Goal: Task Accomplishment & Management: Use online tool/utility

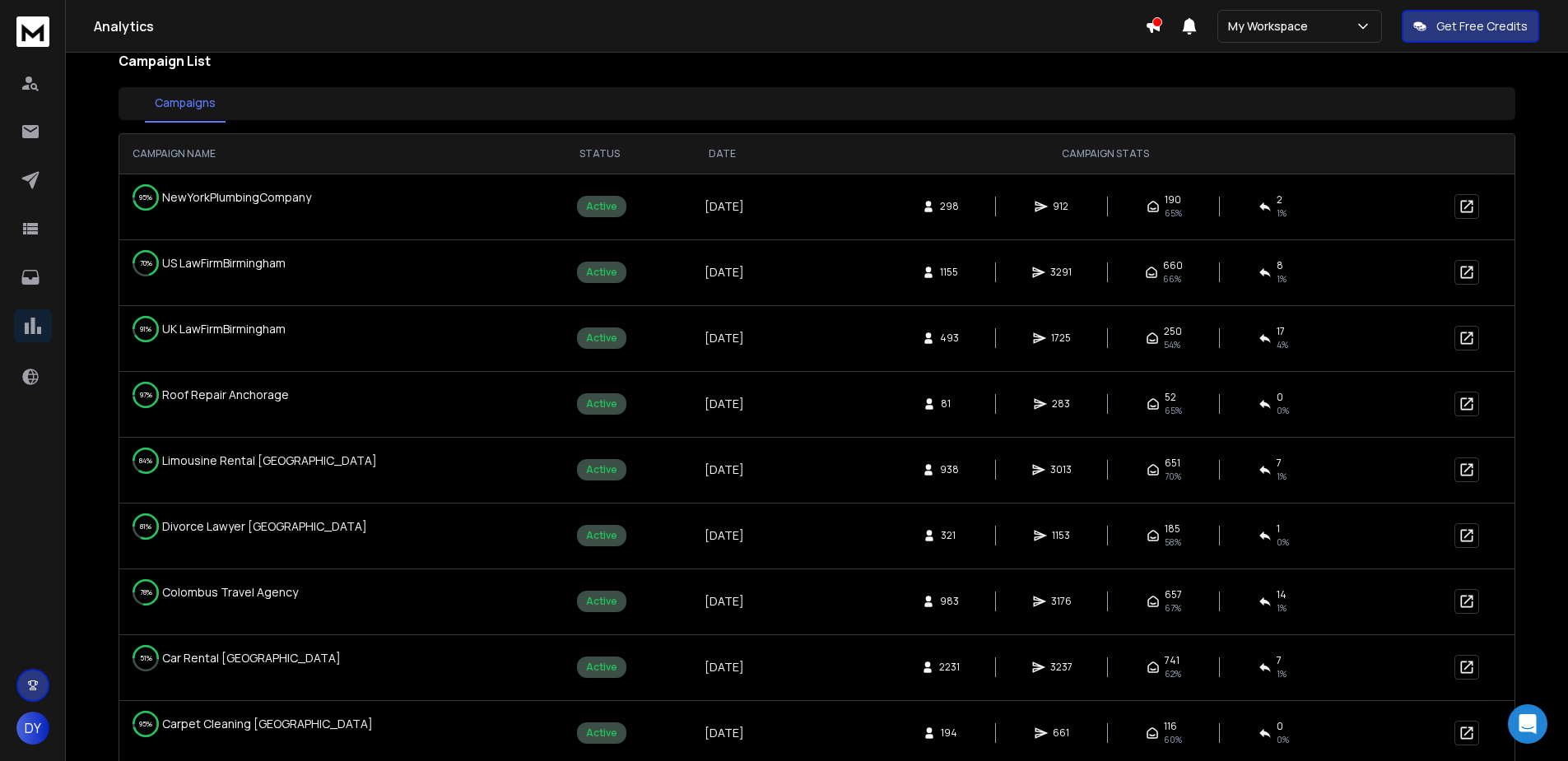
scroll to position [662, 0]
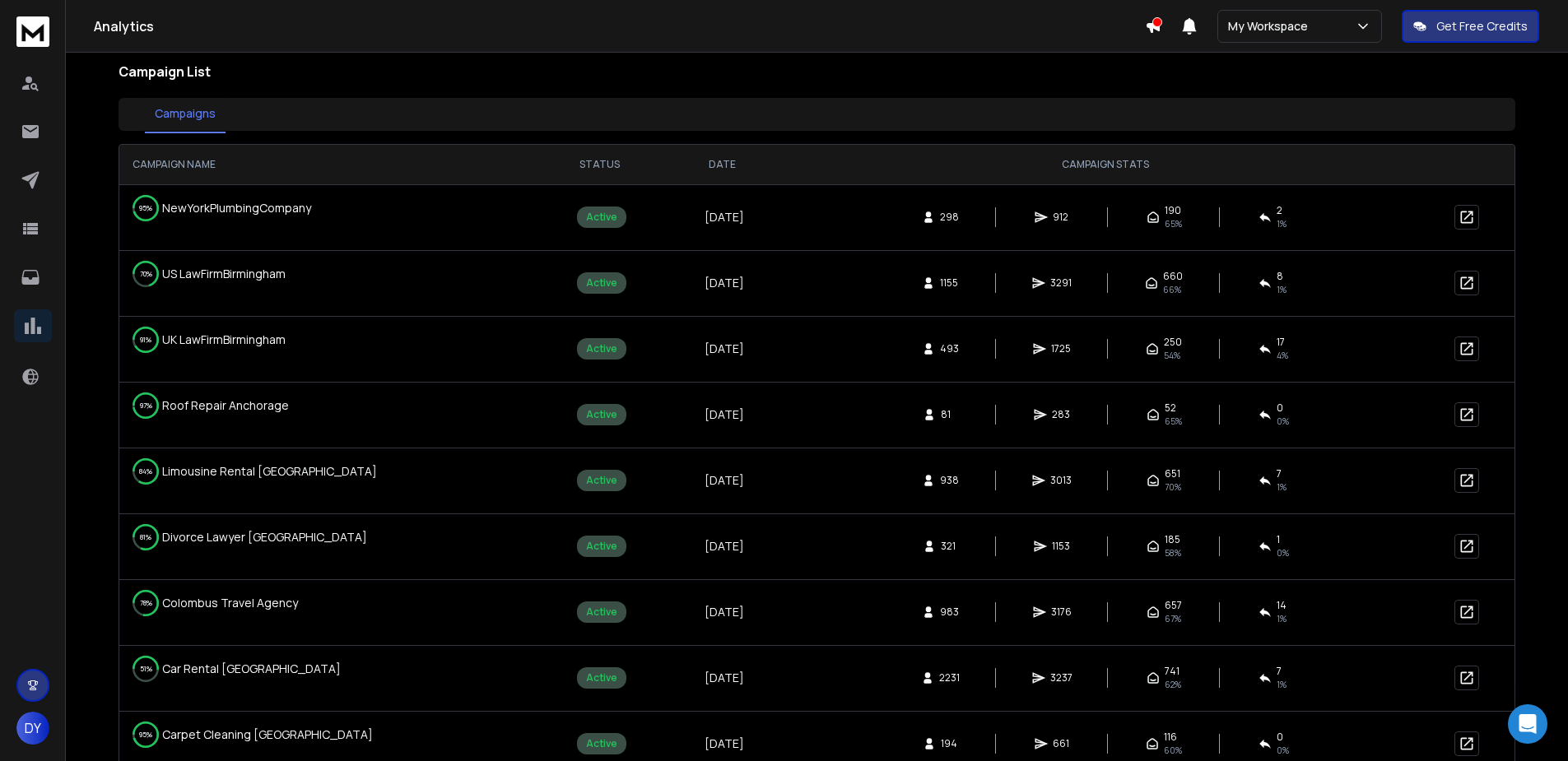
click at [882, 276] on div "1155 3291 660 66 % 8 1 %" at bounding box center [1107, 282] width 647 height 26
drag, startPoint x: 887, startPoint y: 276, endPoint x: 988, endPoint y: 272, distance: 101.1
click at [988, 272] on div "1155 3291 660 66 % 8 1 %" at bounding box center [1107, 282] width 647 height 26
click at [964, 282] on div "1155 3291 660 66 % 8 1 %" at bounding box center [1107, 282] width 411 height 26
click at [25, 282] on icon at bounding box center [30, 276] width 17 height 15
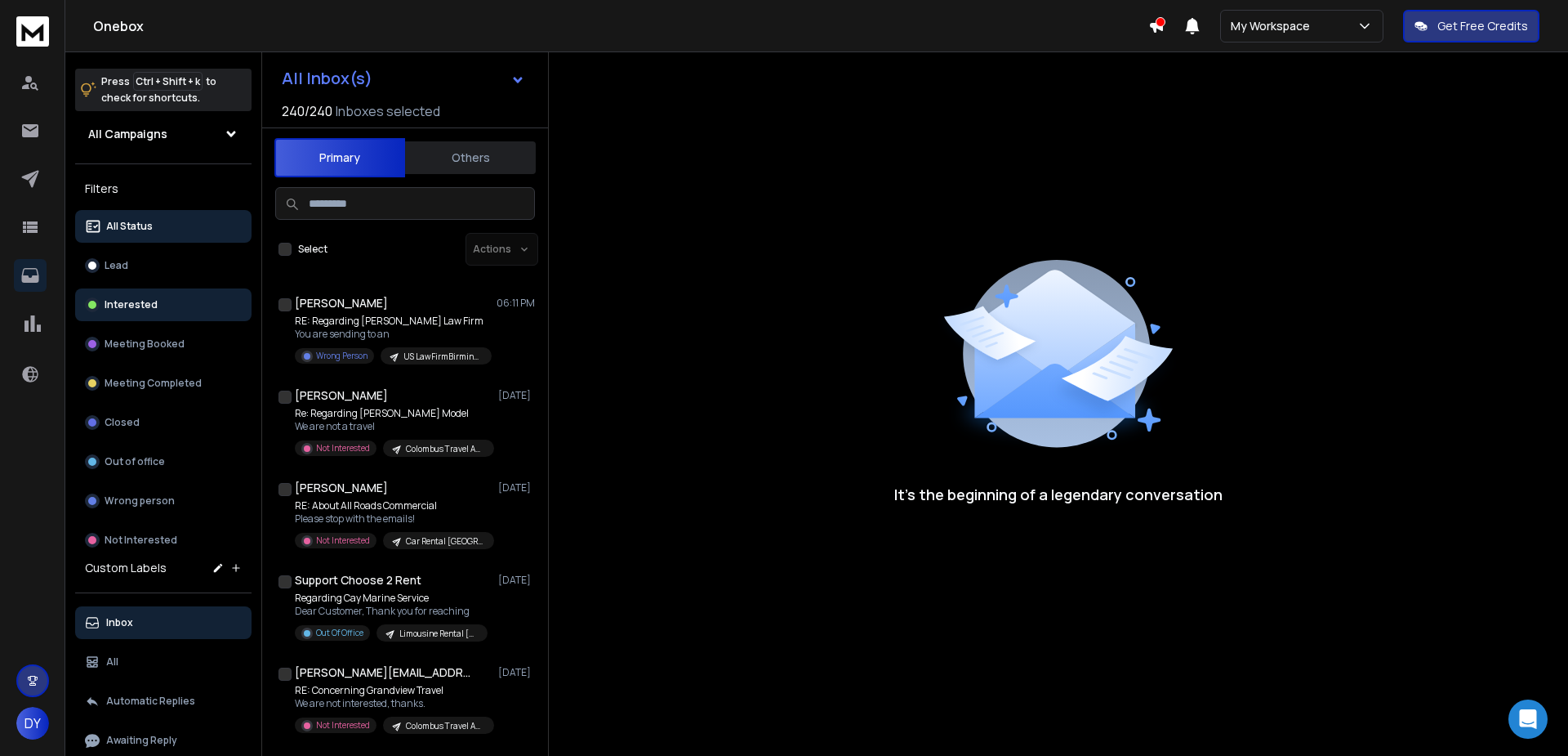
click at [129, 307] on p "Interested" at bounding box center [130, 304] width 53 height 13
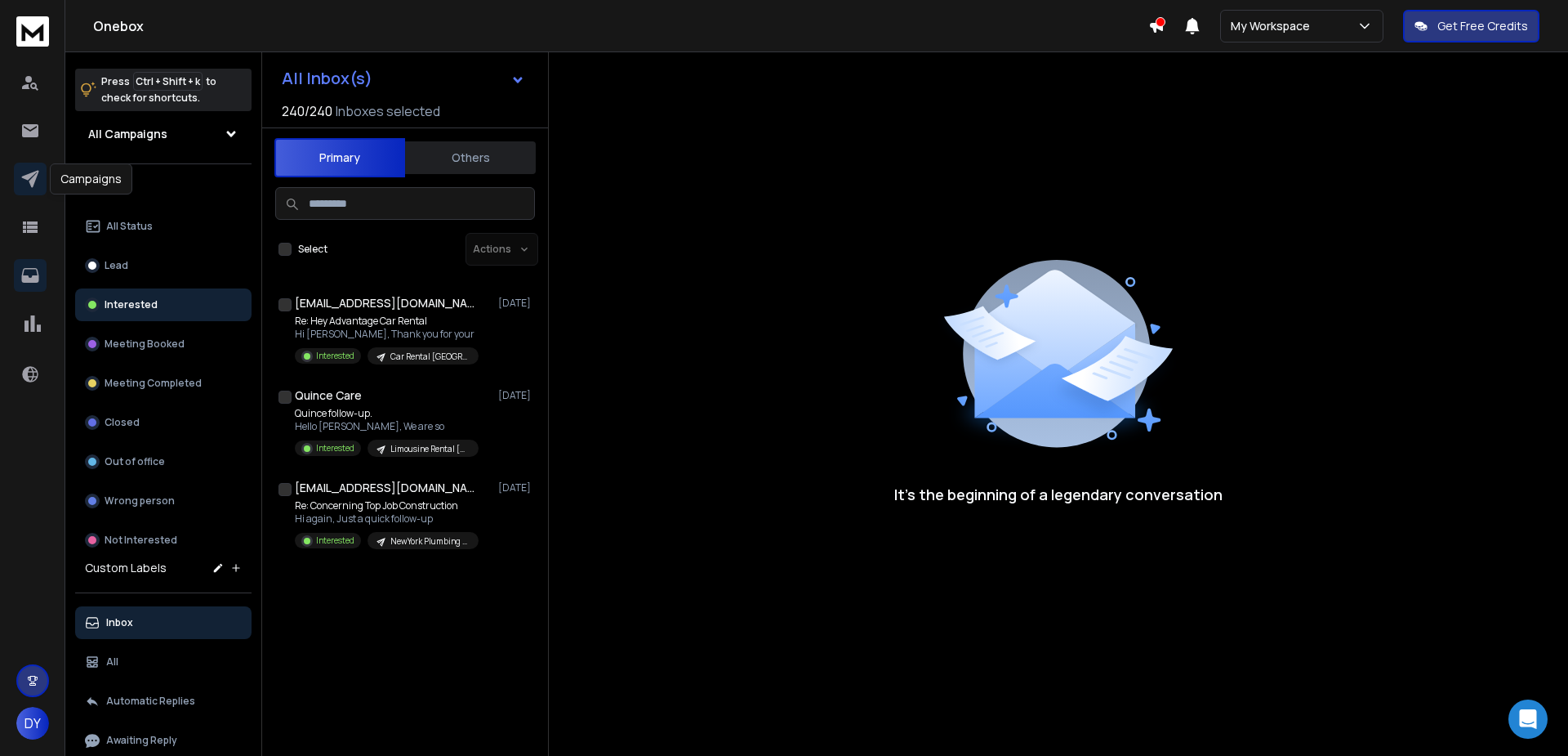
click at [15, 174] on link at bounding box center [30, 179] width 33 height 33
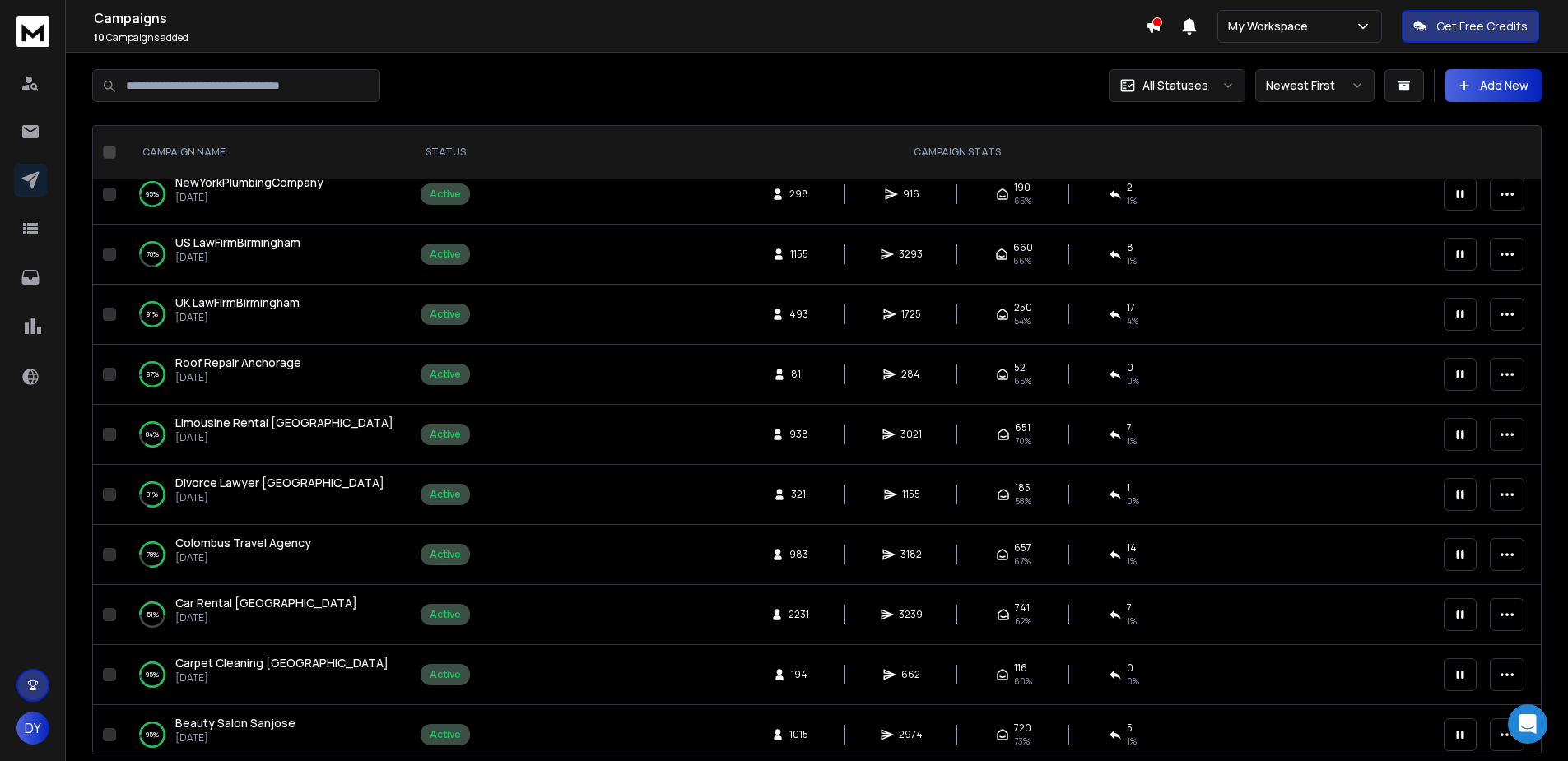
scroll to position [38, 0]
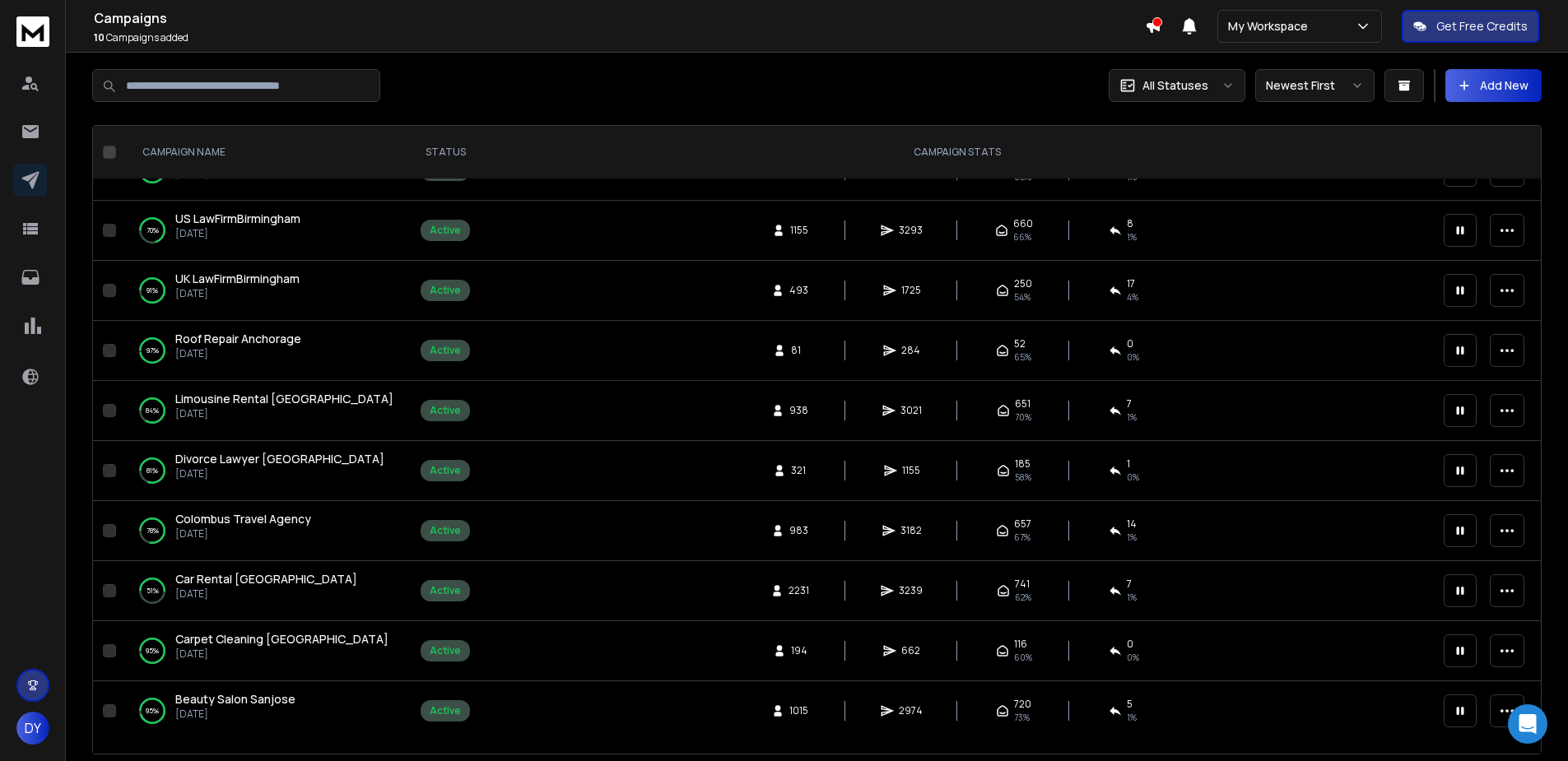
click at [103, 466] on button "button" at bounding box center [109, 470] width 13 height 13
click at [108, 649] on button "button" at bounding box center [109, 650] width 13 height 13
click at [113, 651] on button "button" at bounding box center [109, 650] width 13 height 13
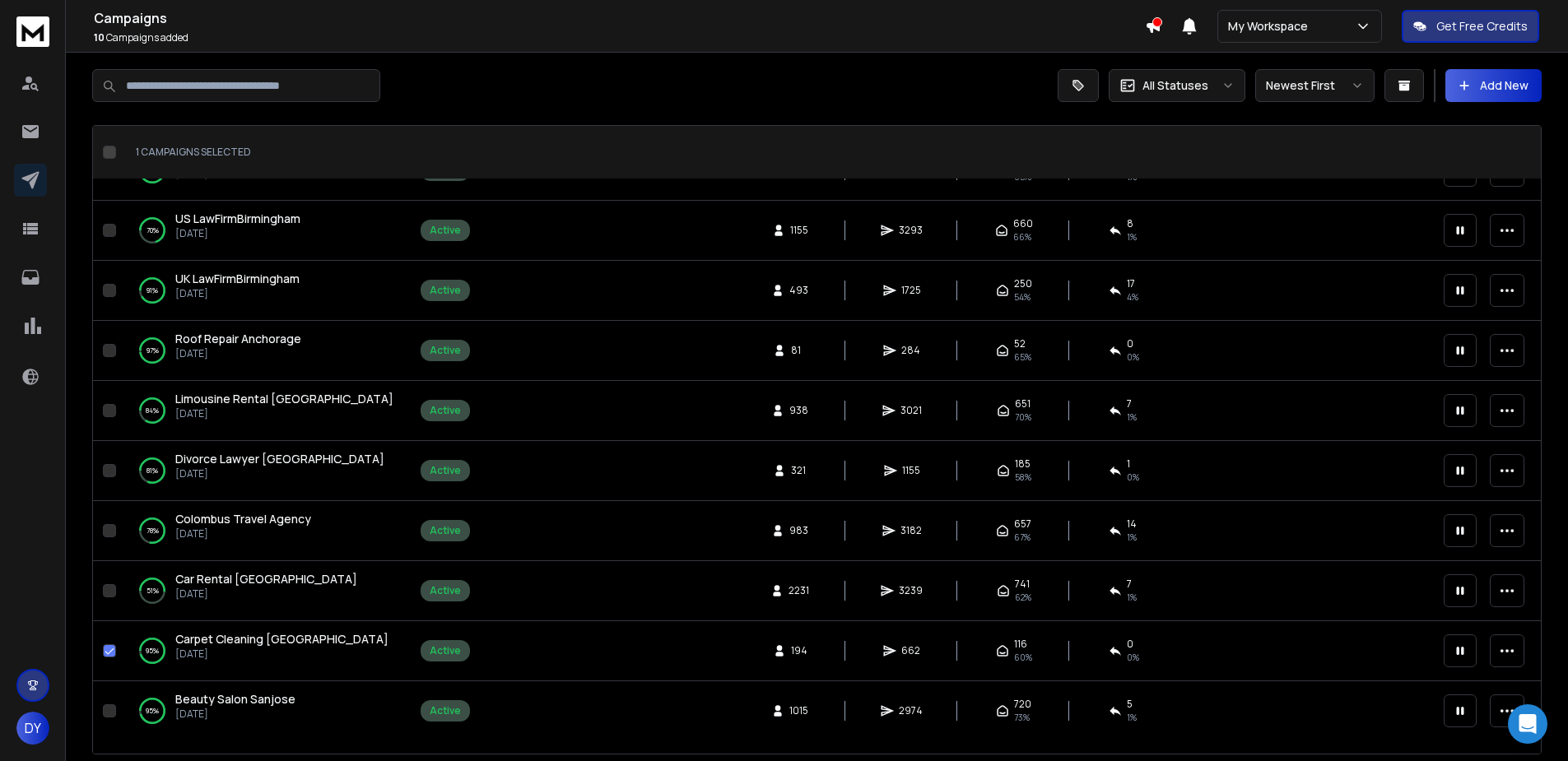
click at [108, 468] on button "button" at bounding box center [109, 470] width 13 height 13
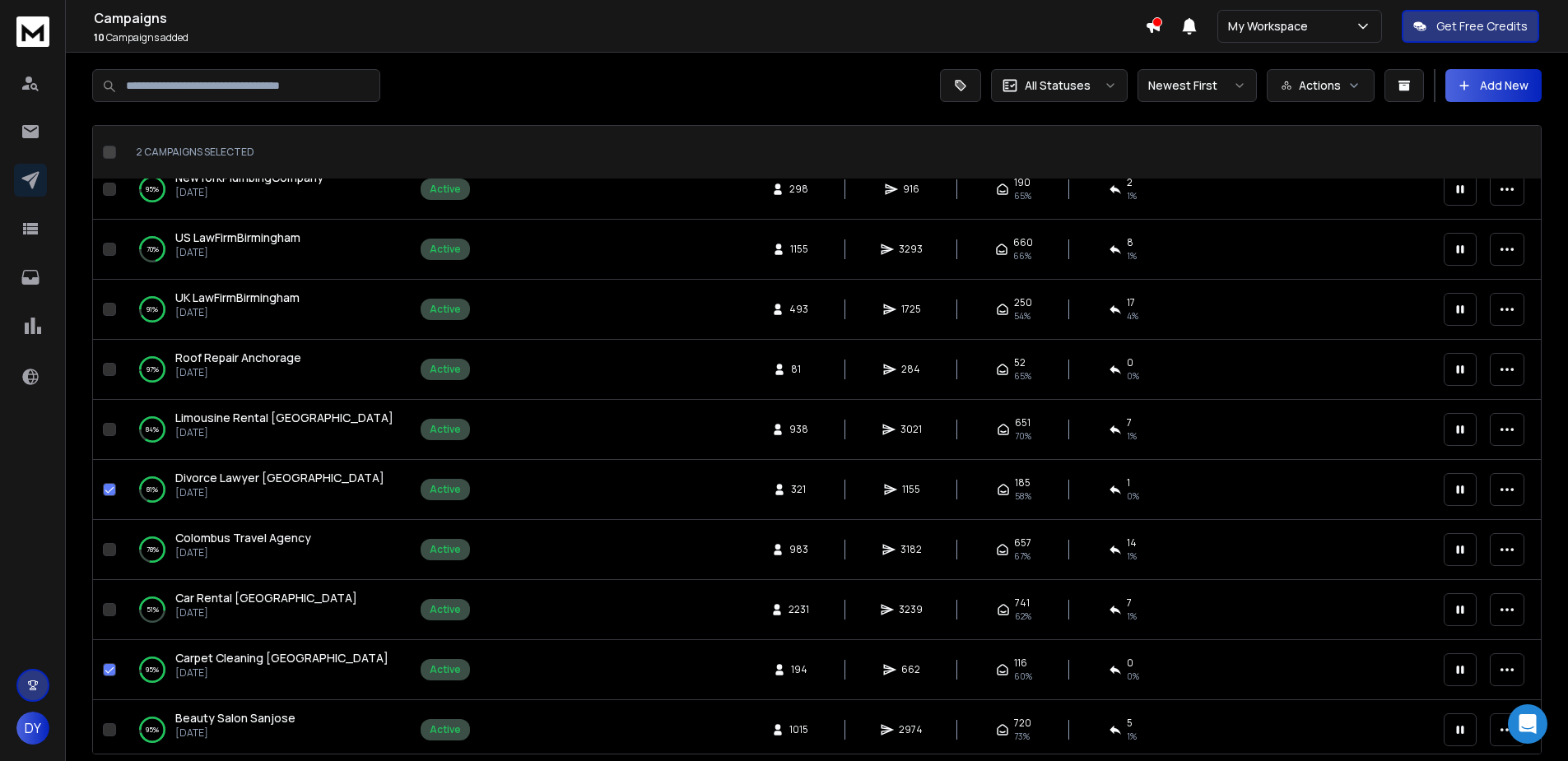
scroll to position [0, 0]
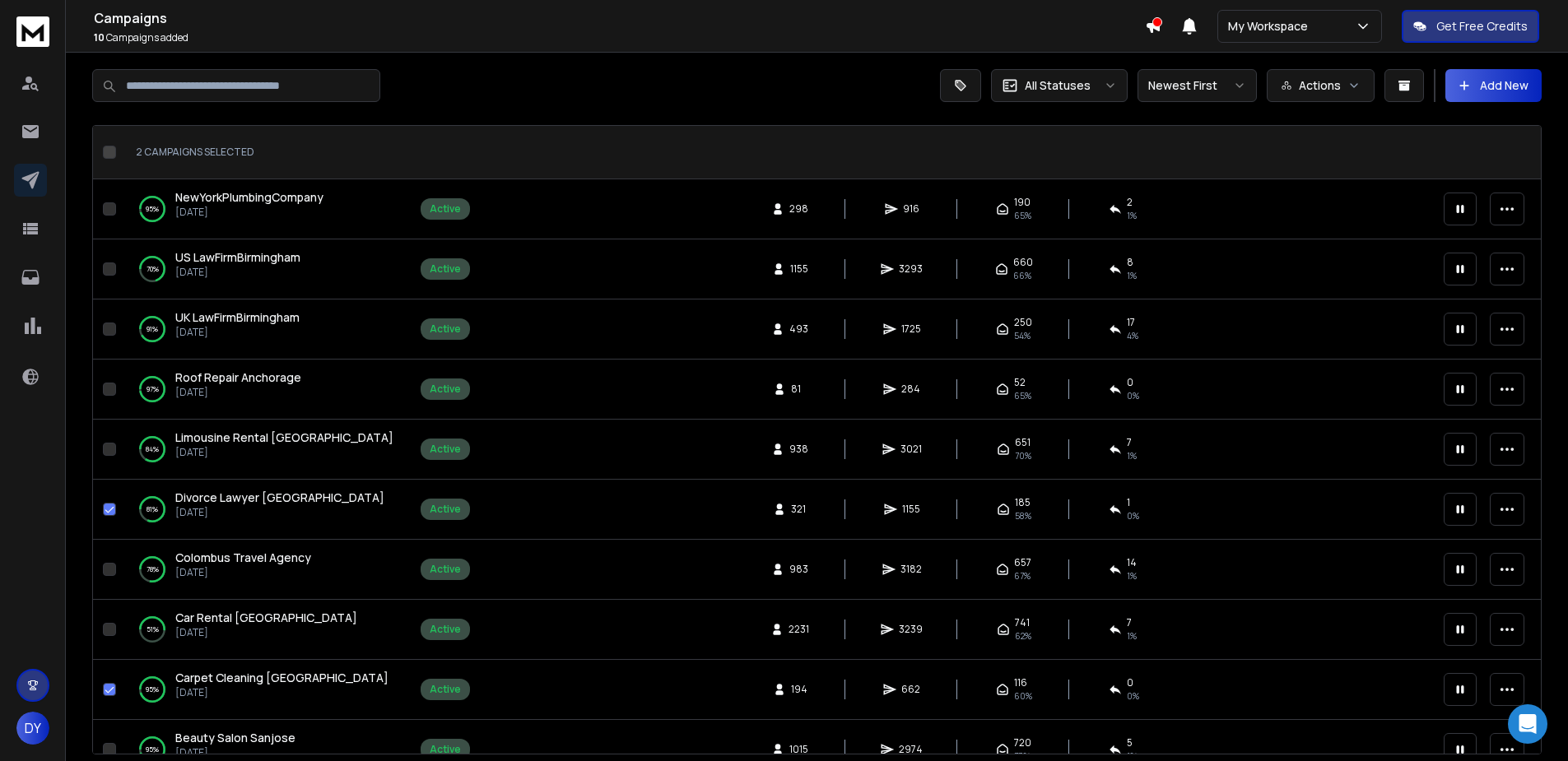
click at [105, 204] on button "button" at bounding box center [109, 208] width 13 height 13
click at [112, 340] on td at bounding box center [108, 329] width 30 height 60
click at [108, 331] on button "button" at bounding box center [109, 328] width 13 height 13
click at [108, 386] on button "button" at bounding box center [109, 388] width 13 height 13
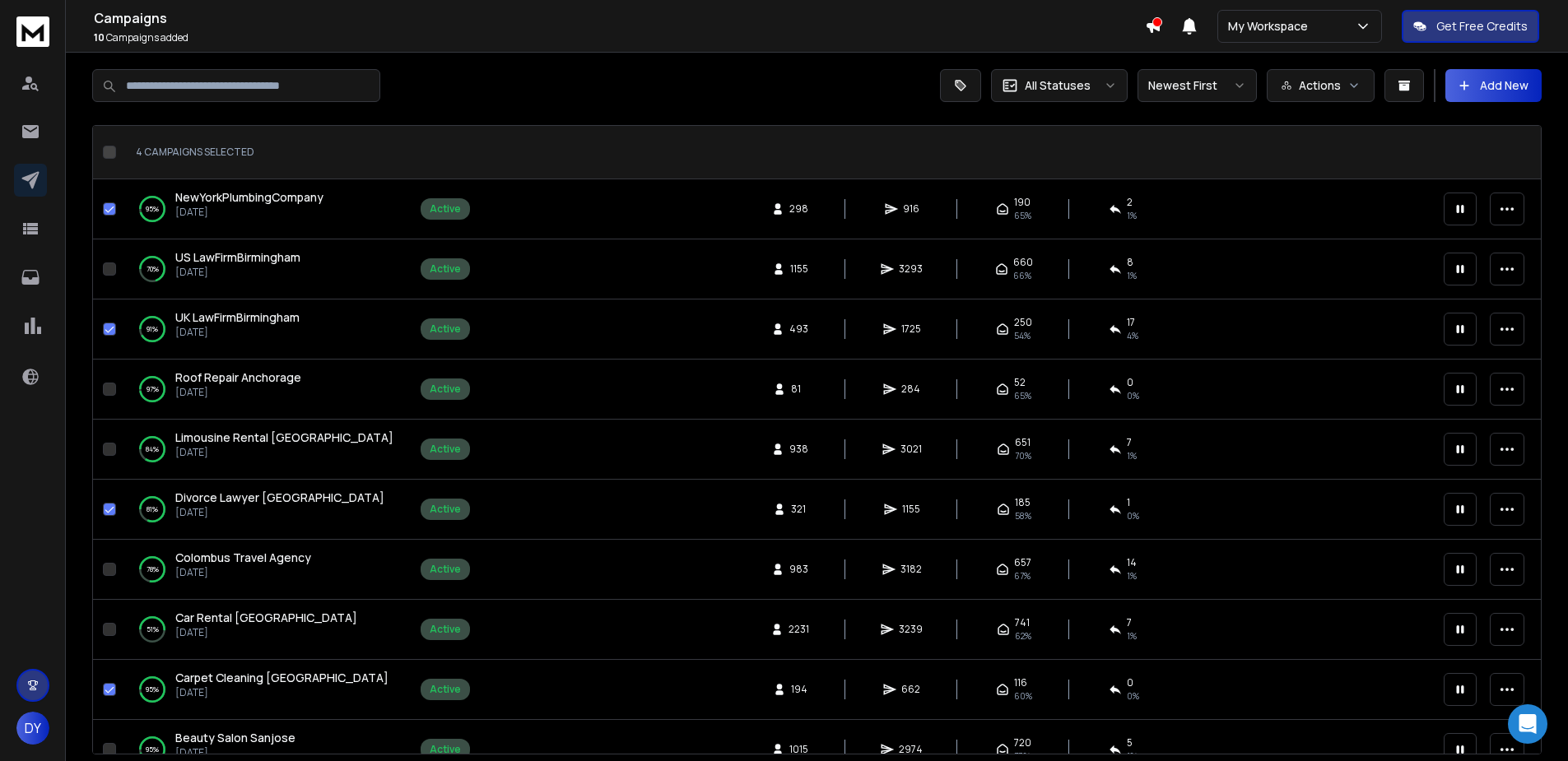
click at [114, 264] on button "button" at bounding box center [109, 269] width 13 height 13
click at [103, 386] on button "button" at bounding box center [109, 388] width 13 height 13
type button "on"
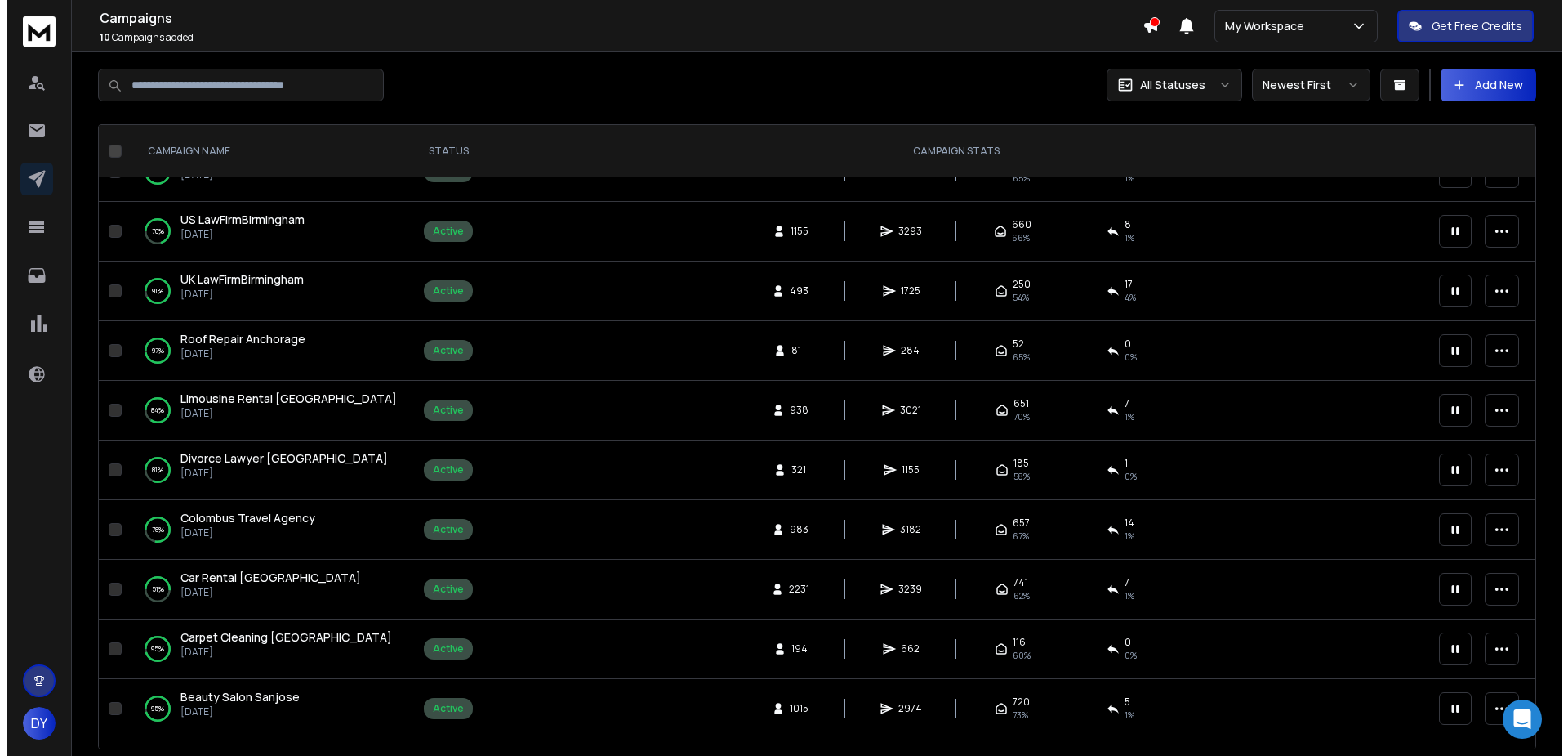
scroll to position [38, 0]
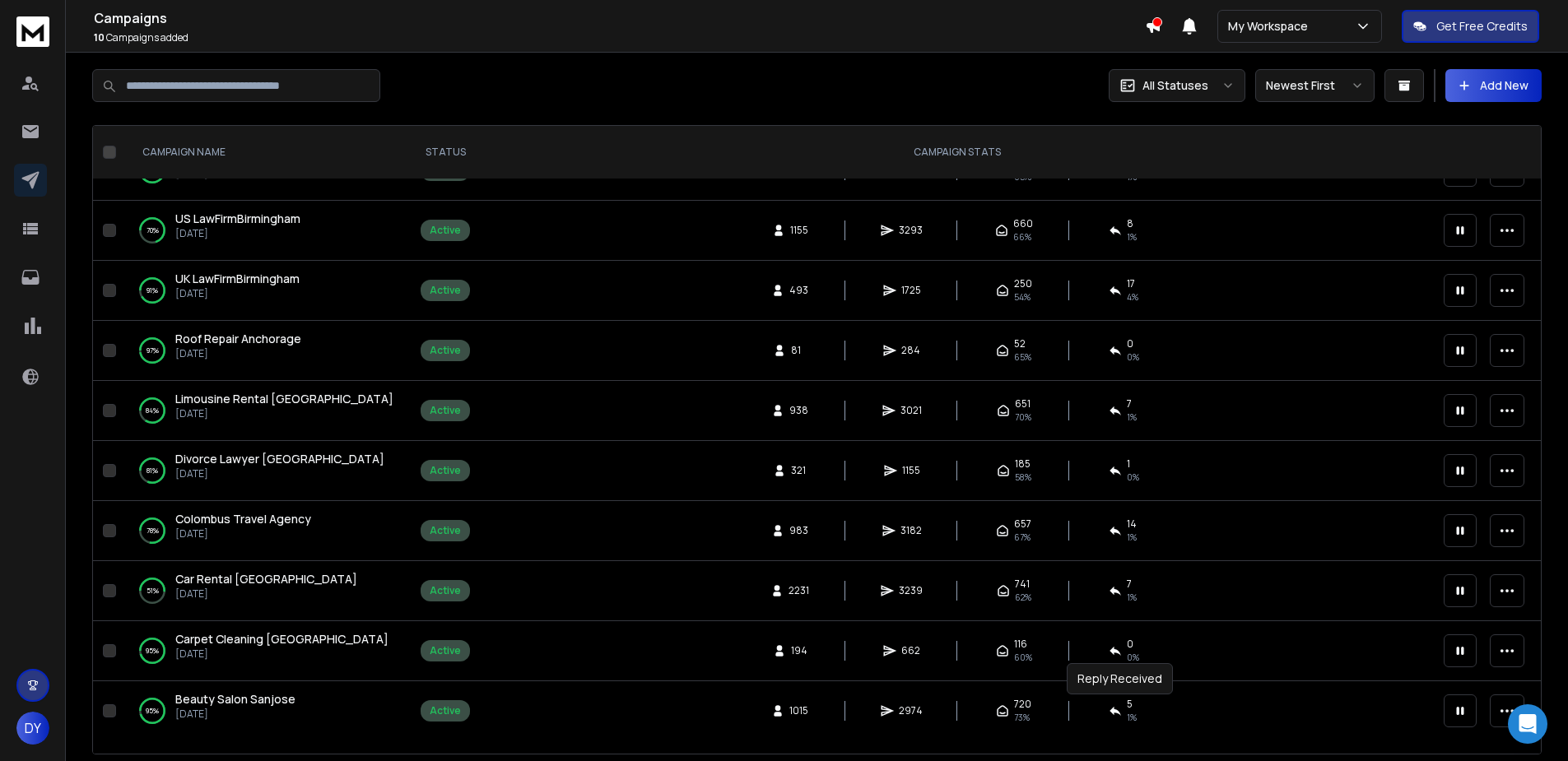
click at [1127, 709] on span "5" at bounding box center [1129, 704] width 6 height 13
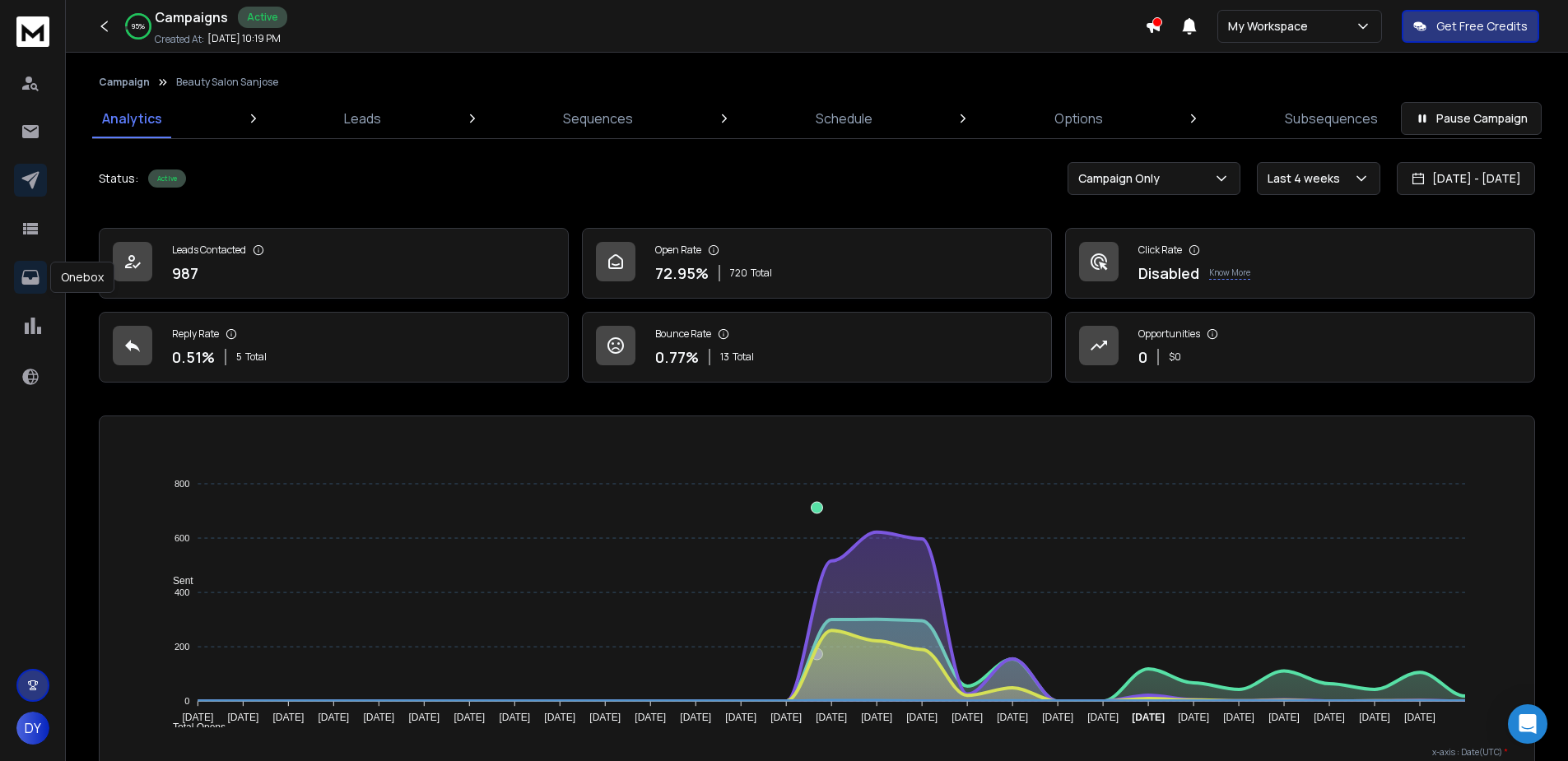
click at [28, 276] on icon at bounding box center [30, 276] width 20 height 20
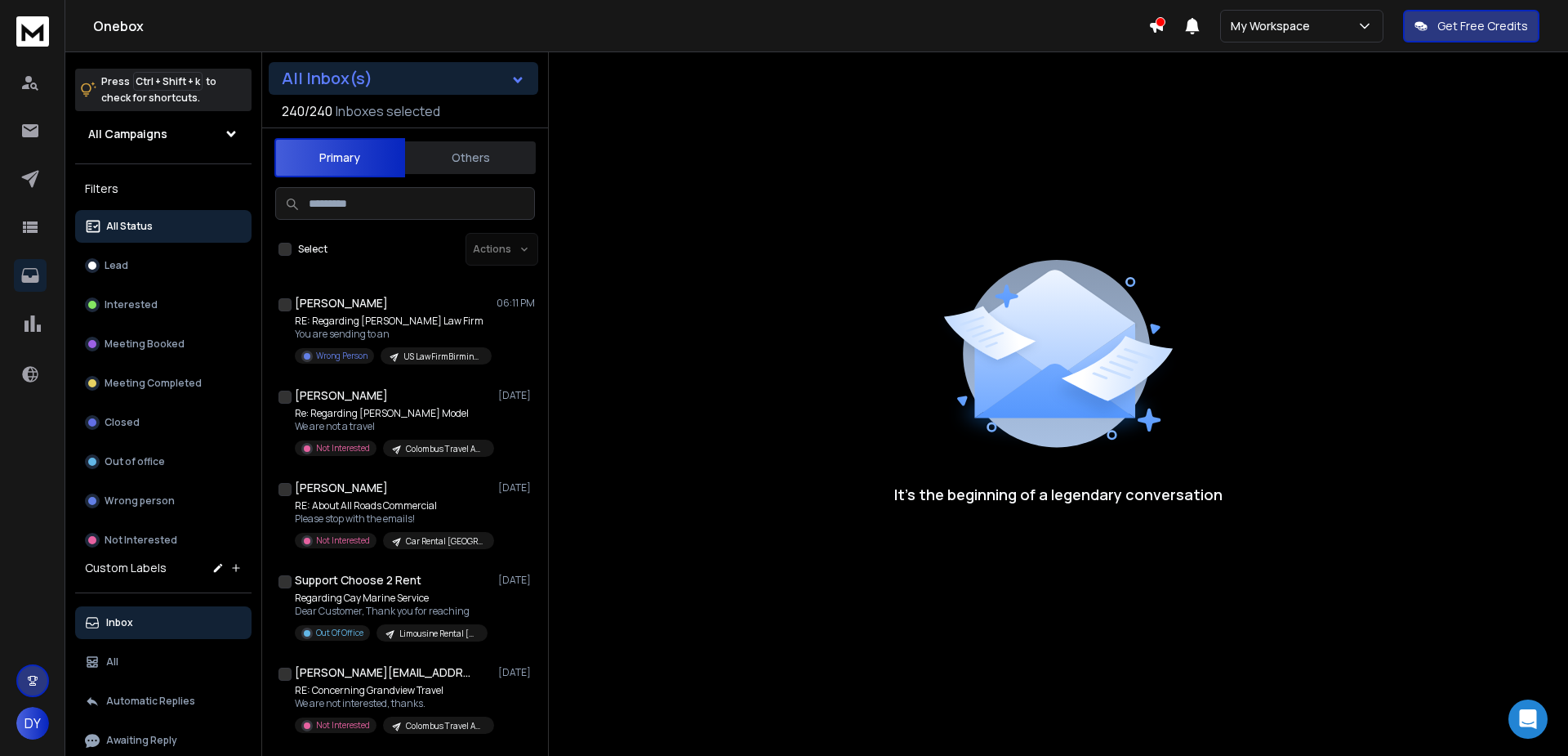
click at [509, 75] on button "All Inbox(s)" at bounding box center [403, 78] width 269 height 33
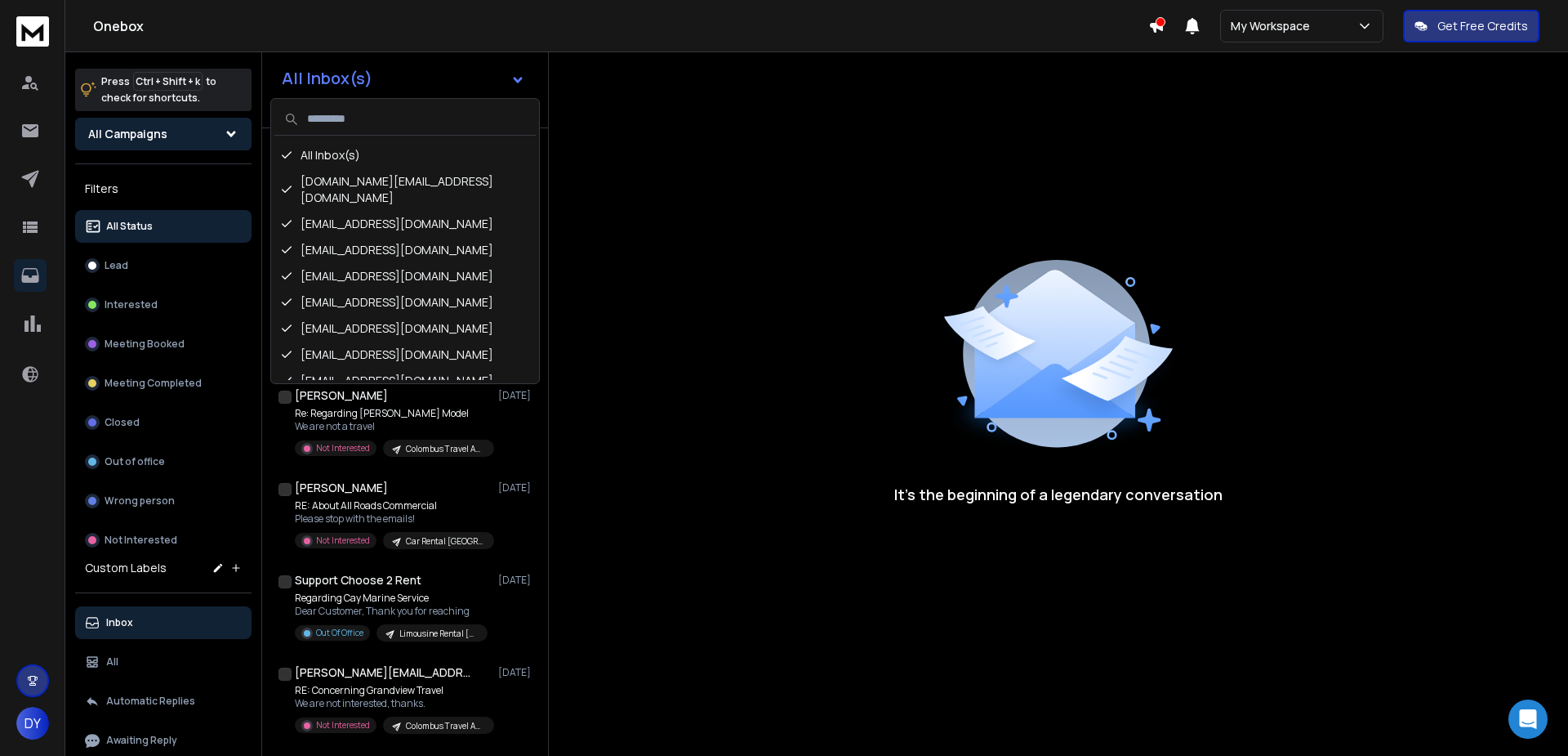
click at [185, 141] on button "All Campaigns" at bounding box center [163, 134] width 176 height 33
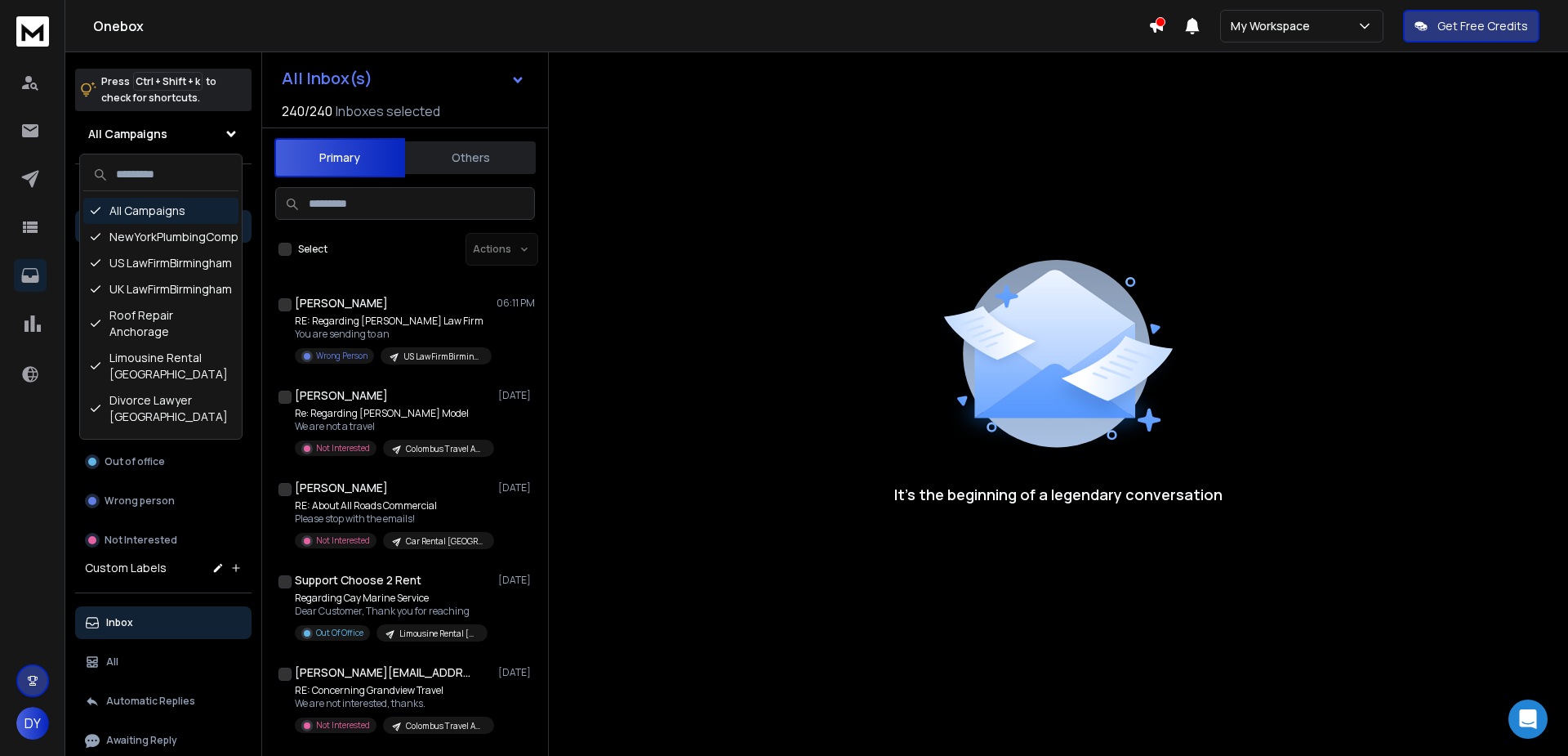
click at [95, 207] on icon at bounding box center [95, 210] width 13 height 13
click at [100, 232] on span at bounding box center [95, 236] width 11 height 11
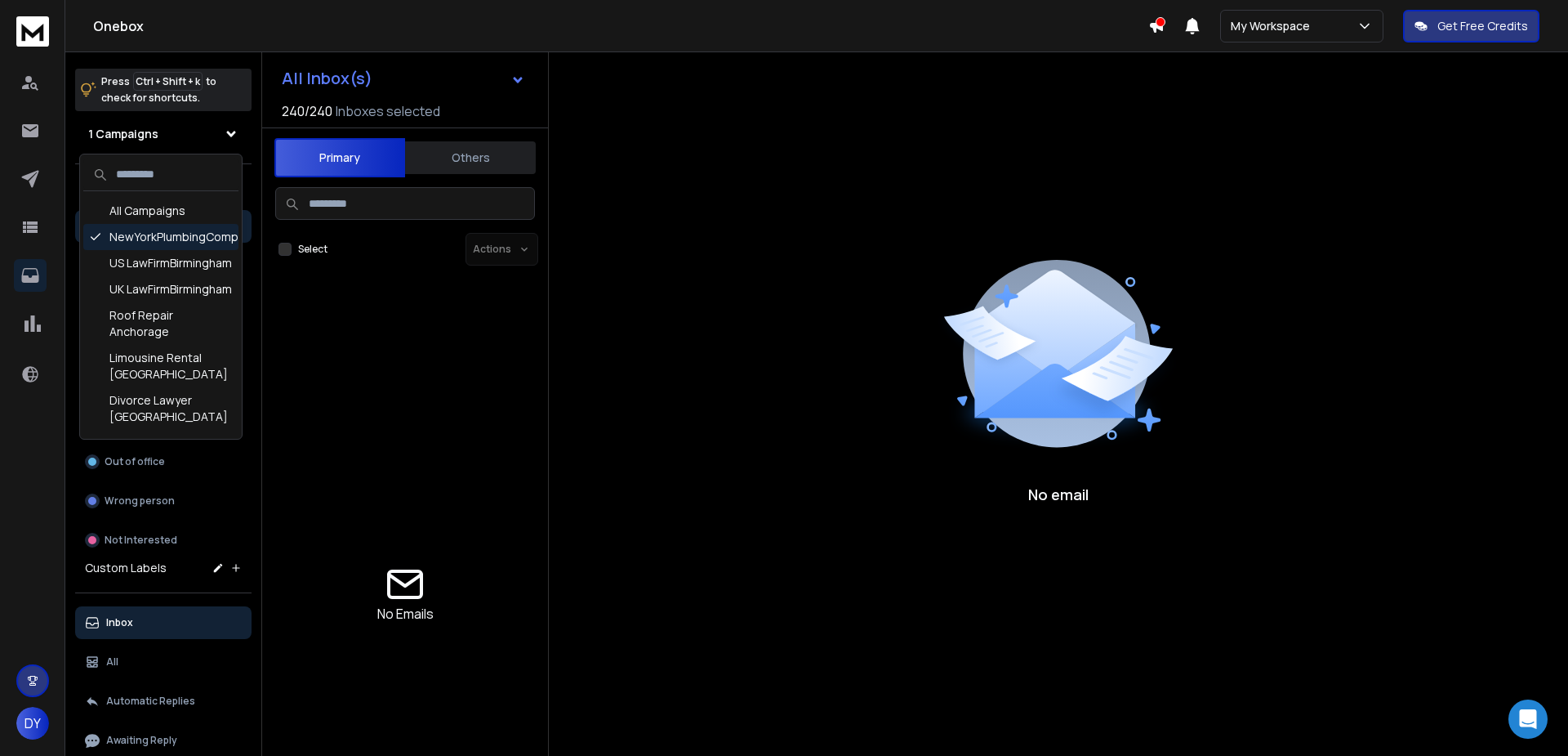
click at [100, 233] on icon at bounding box center [95, 236] width 13 height 13
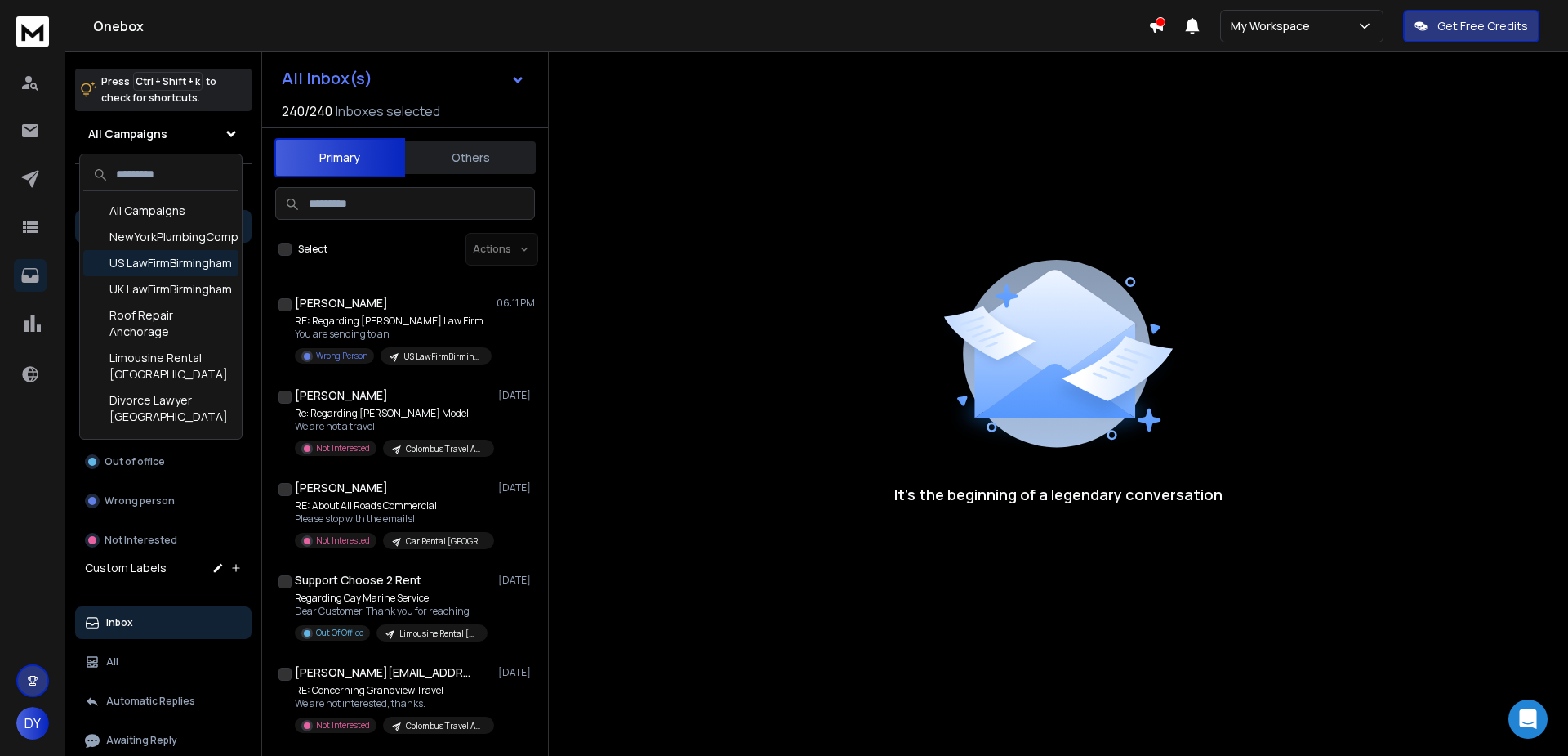
click at [100, 269] on span at bounding box center [95, 263] width 11 height 11
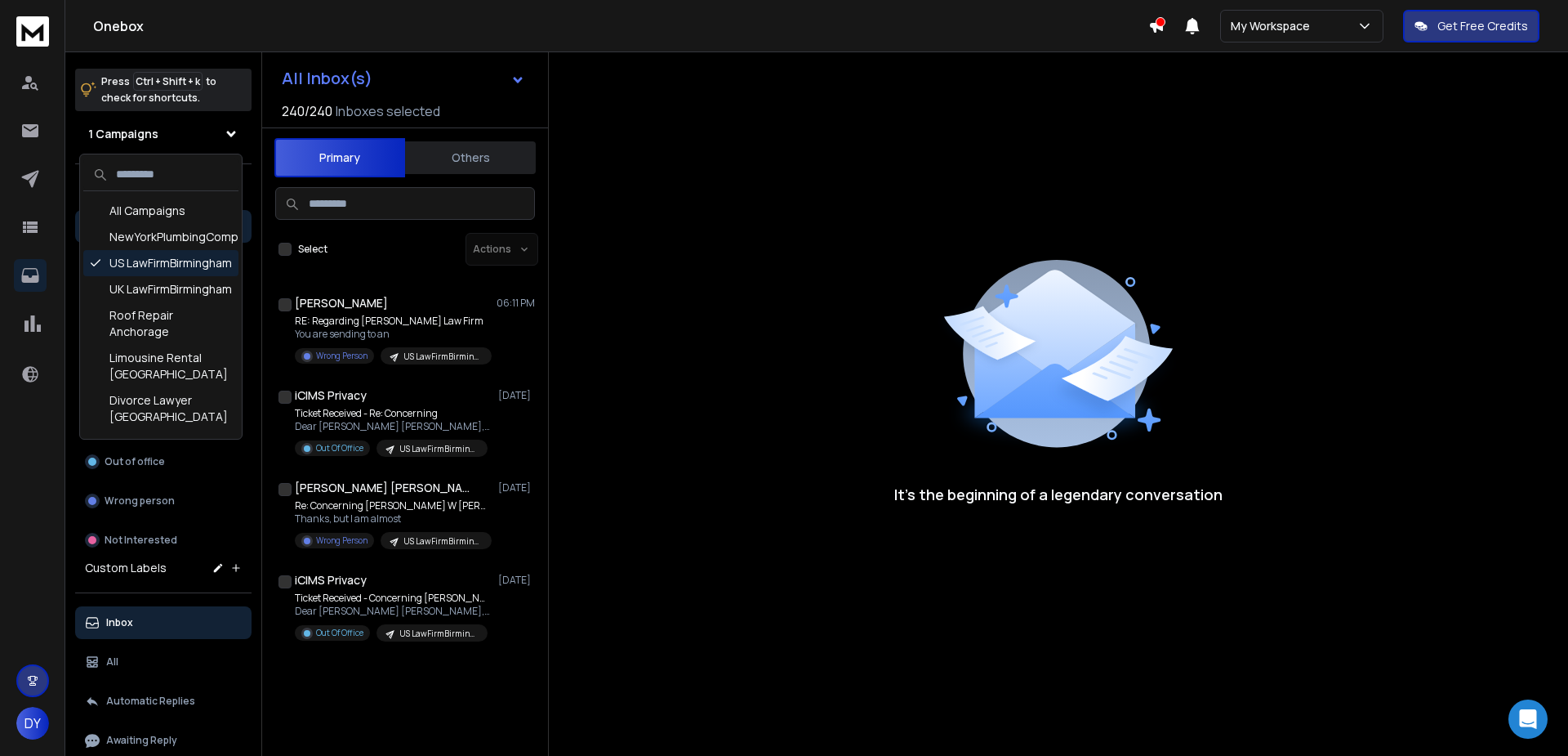
click at [95, 270] on icon at bounding box center [95, 263] width 13 height 13
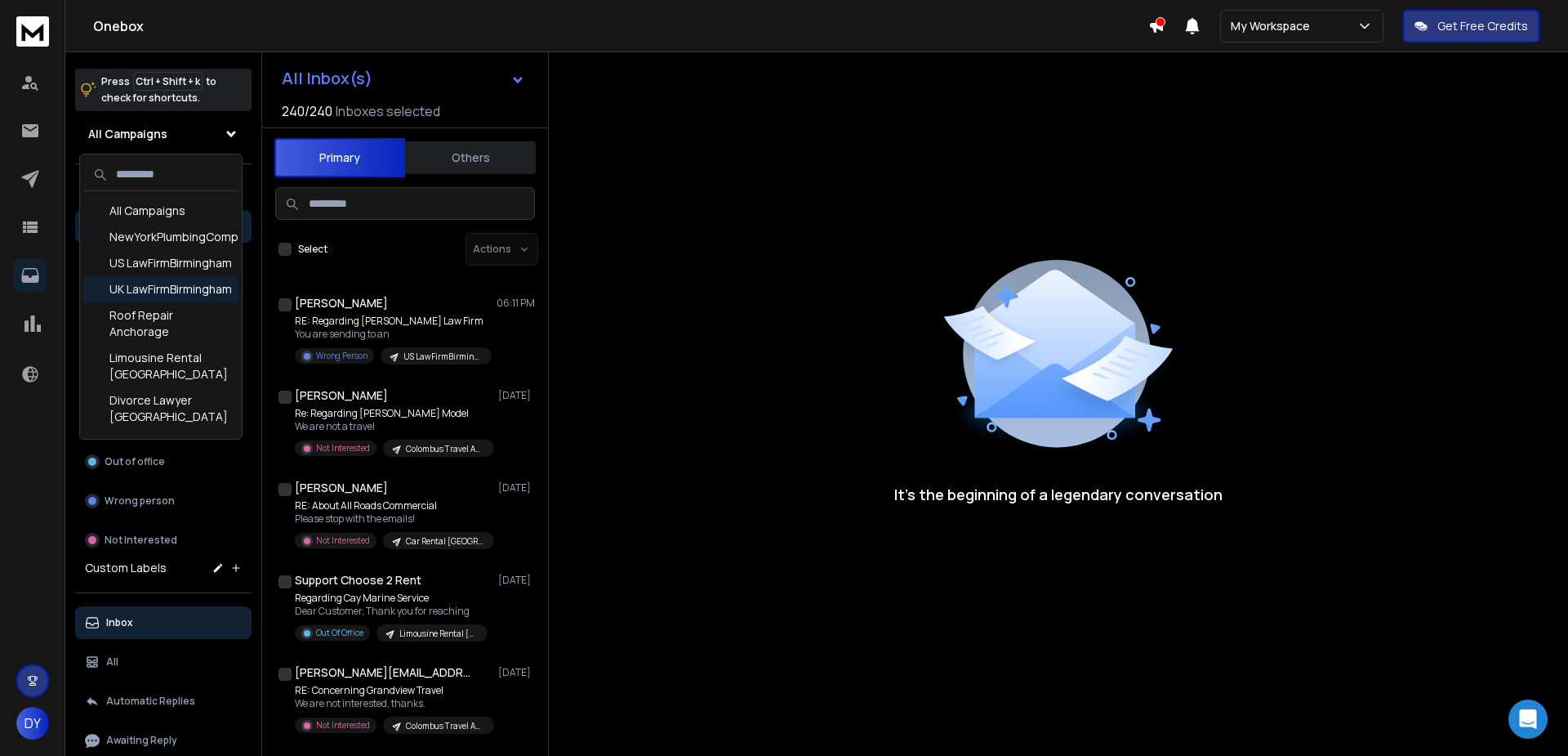
click at [96, 295] on span at bounding box center [95, 289] width 11 height 11
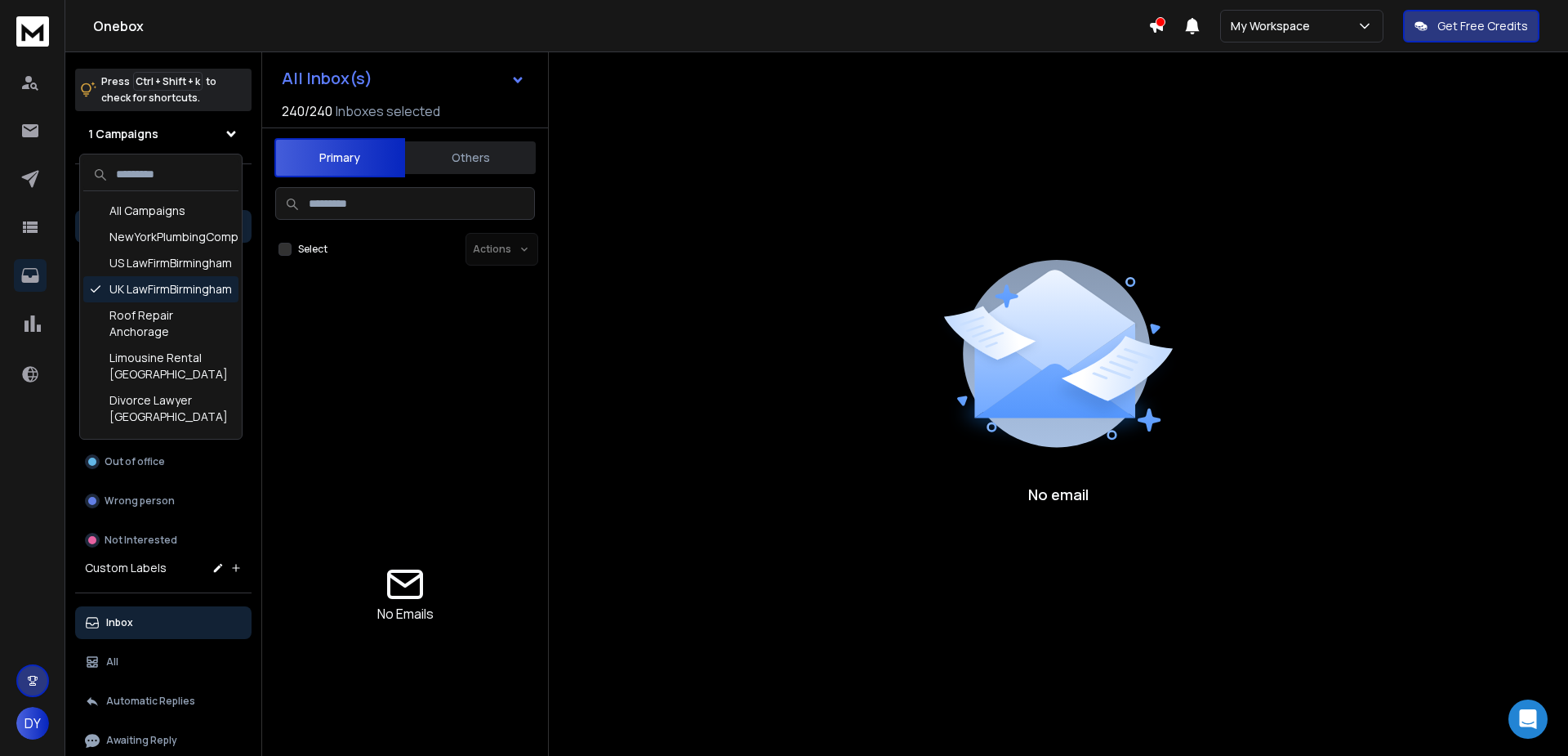
click at [96, 296] on icon at bounding box center [95, 289] width 13 height 13
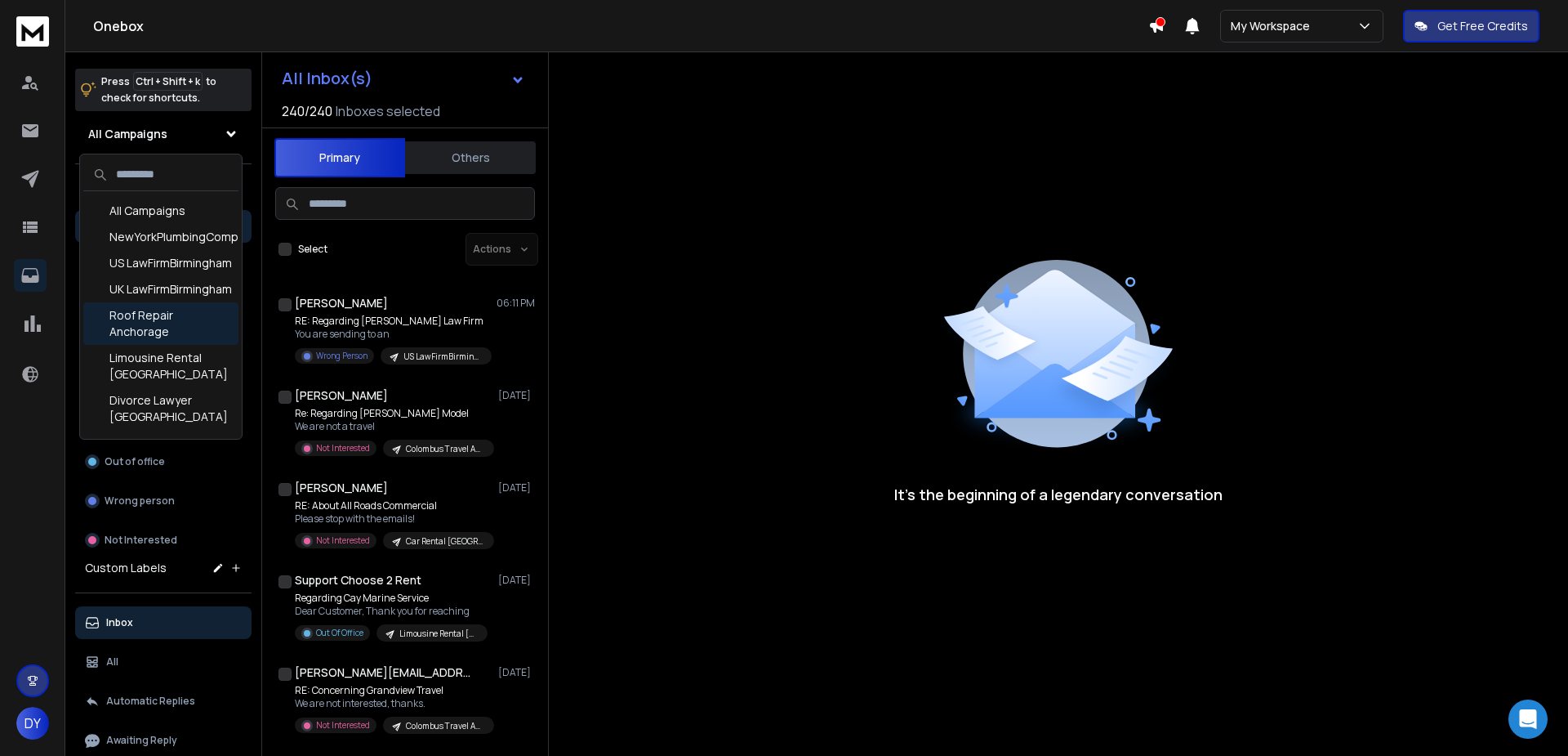
click at [96, 345] on div "Roof Repair Anchorage" at bounding box center [160, 324] width 155 height 42
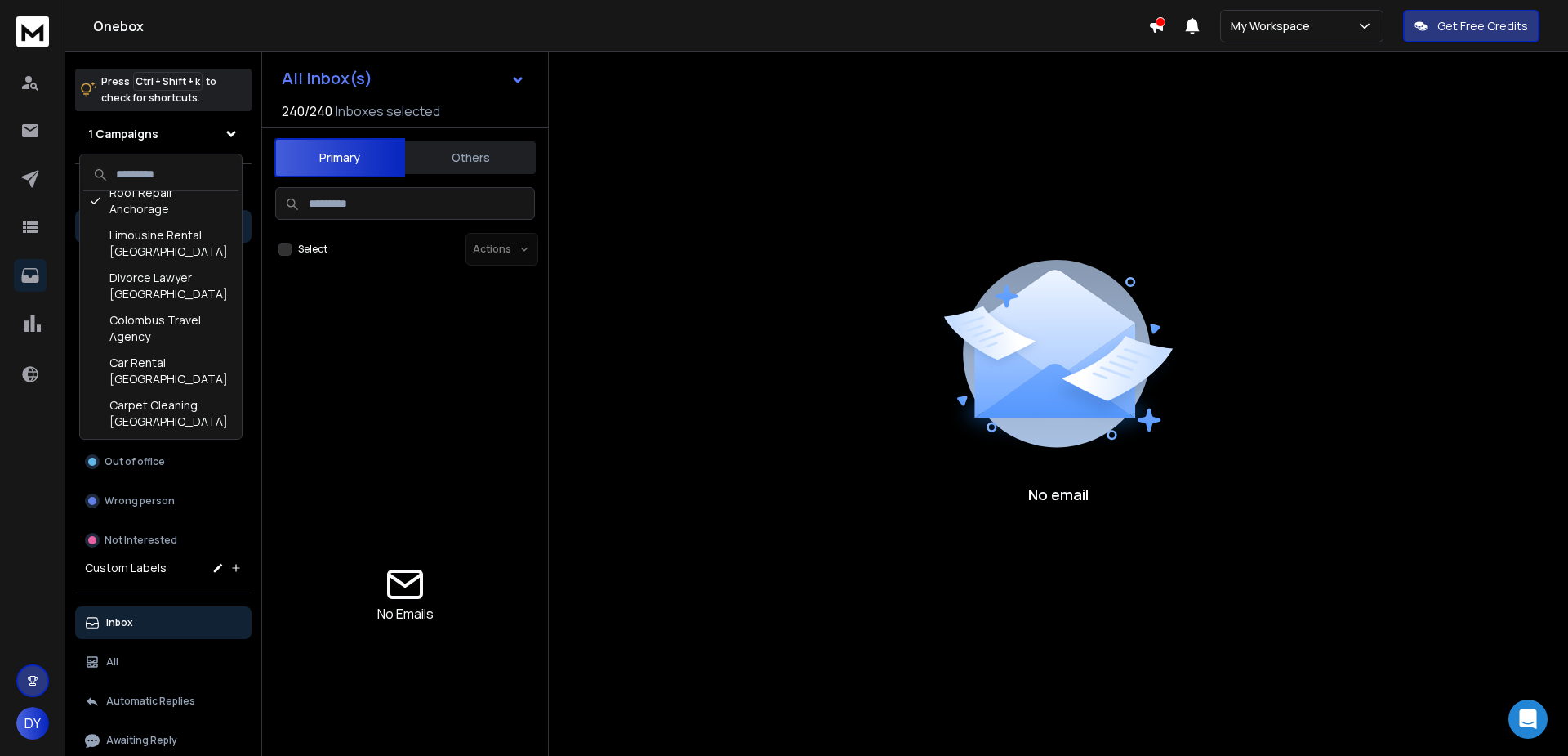
scroll to position [164, 0]
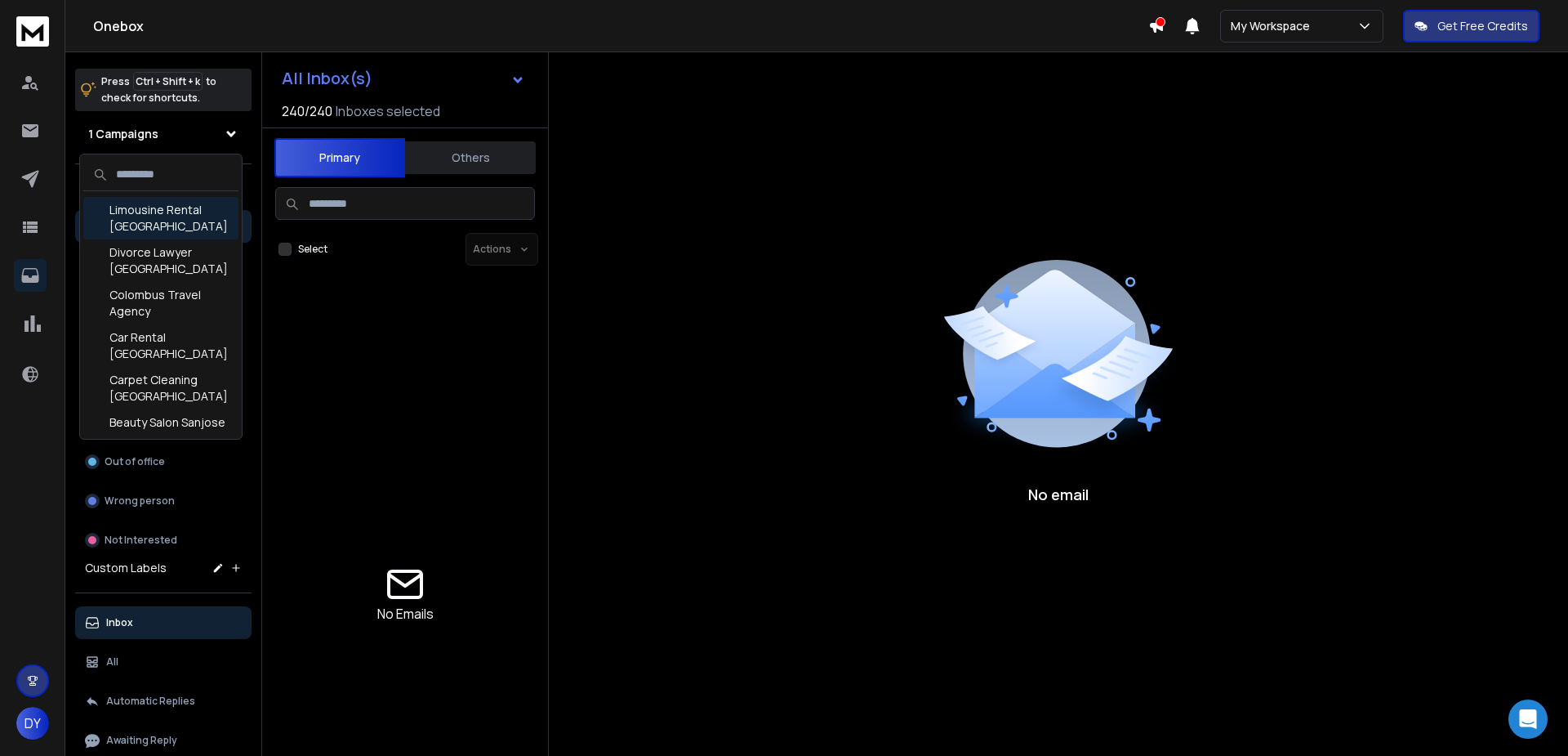
click at [100, 224] on span at bounding box center [95, 218] width 11 height 11
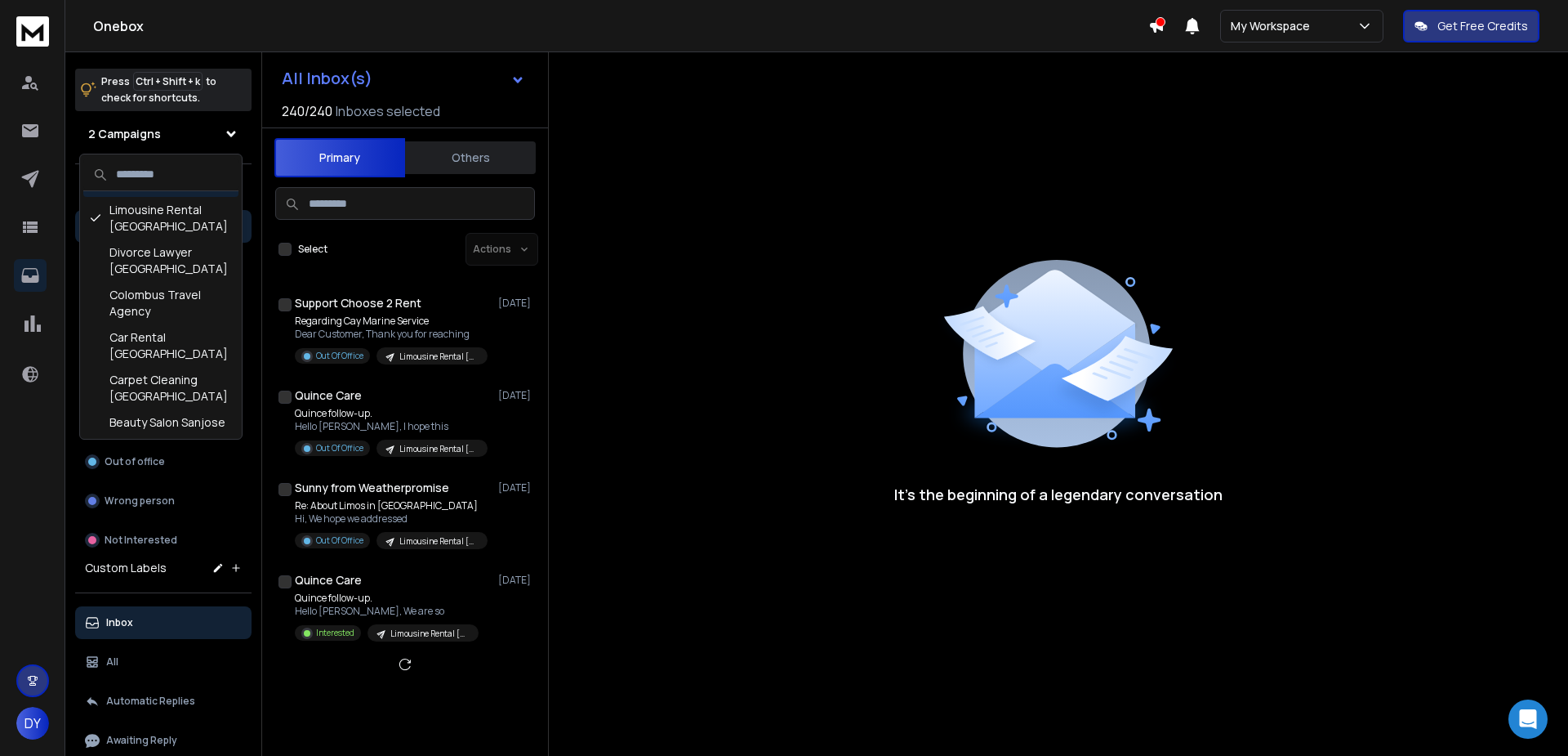
click at [97, 182] on icon at bounding box center [95, 175] width 13 height 13
click at [100, 266] on span at bounding box center [95, 260] width 11 height 11
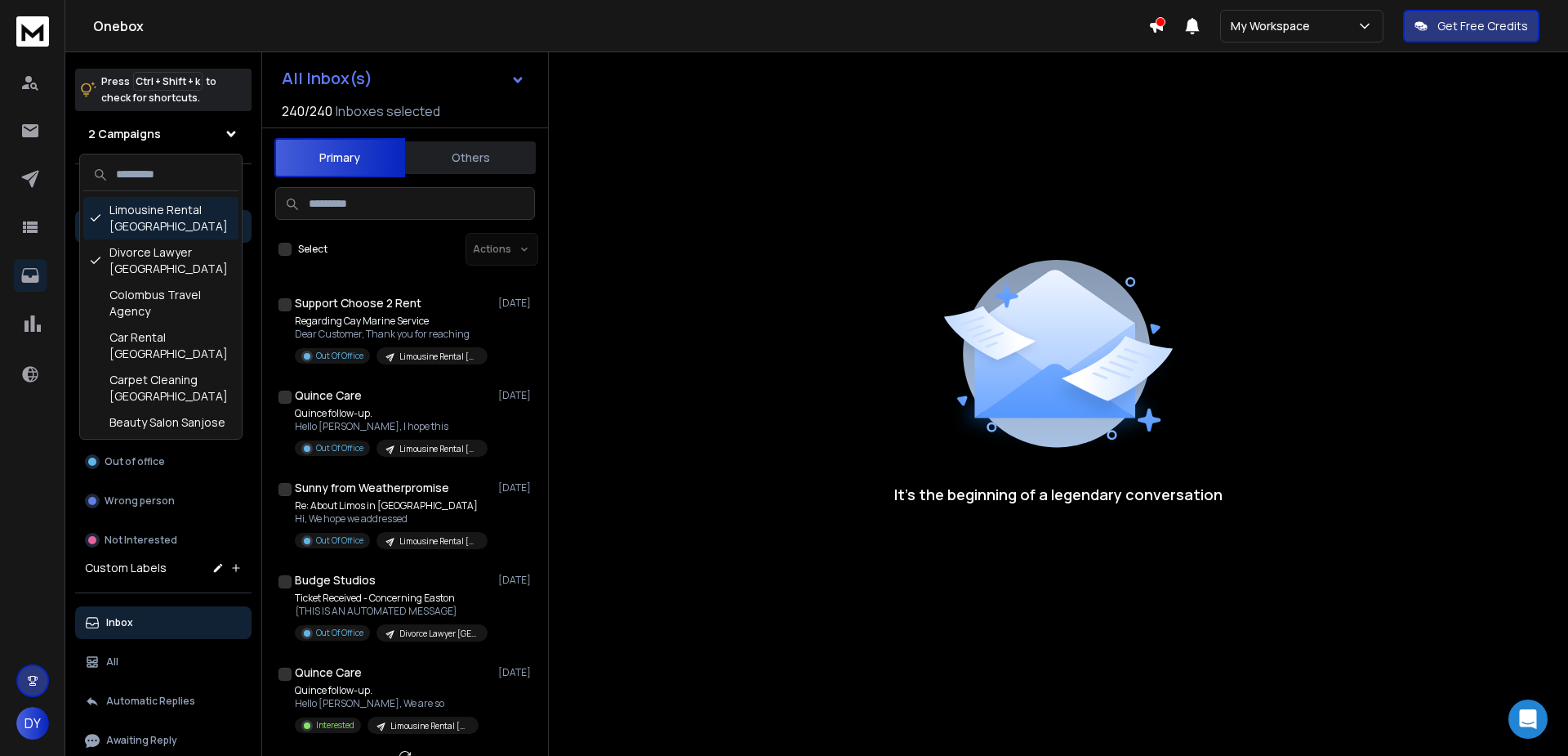
click at [96, 220] on polyline at bounding box center [96, 218] width 9 height 6
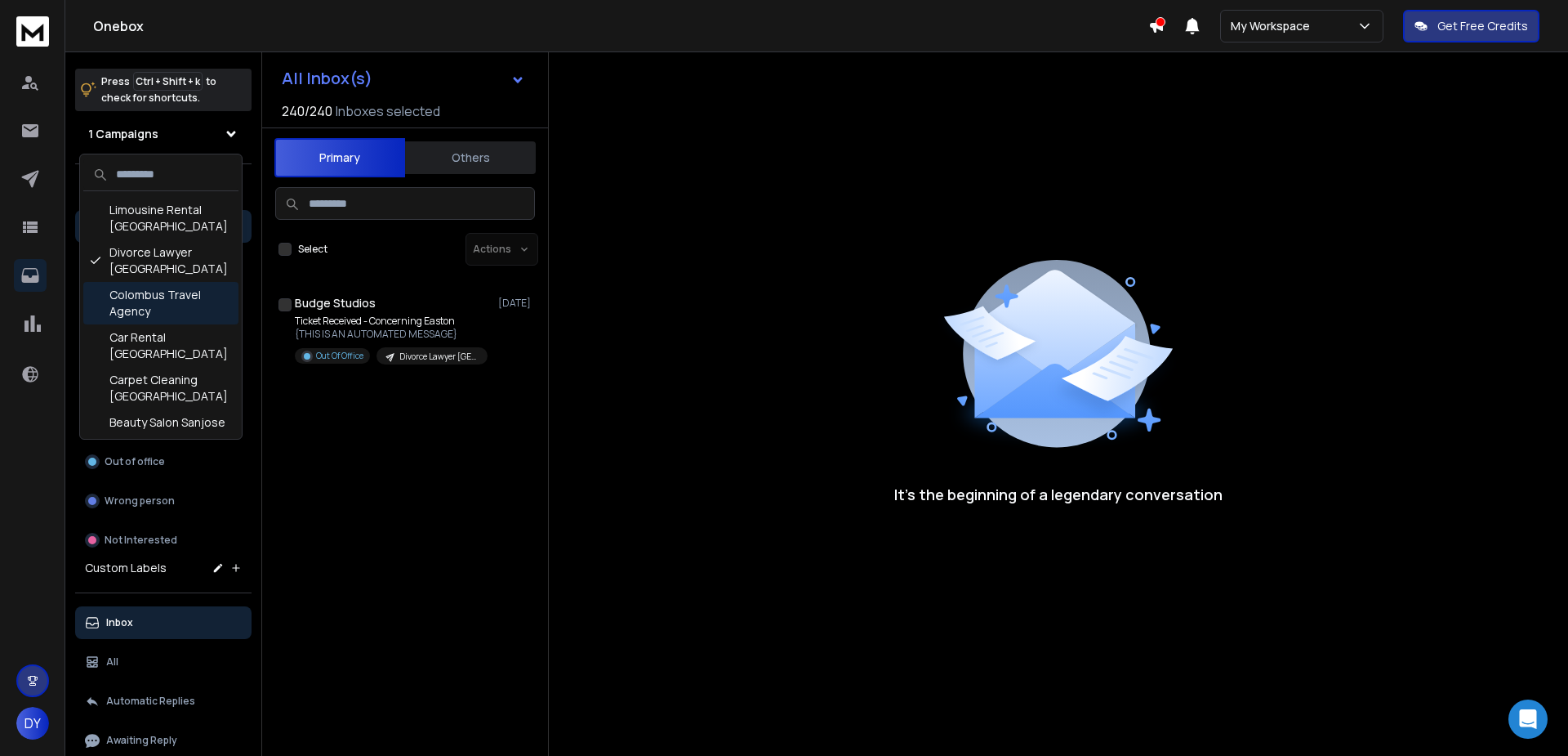
click at [97, 325] on div "Colombus Travel Agency" at bounding box center [160, 303] width 155 height 42
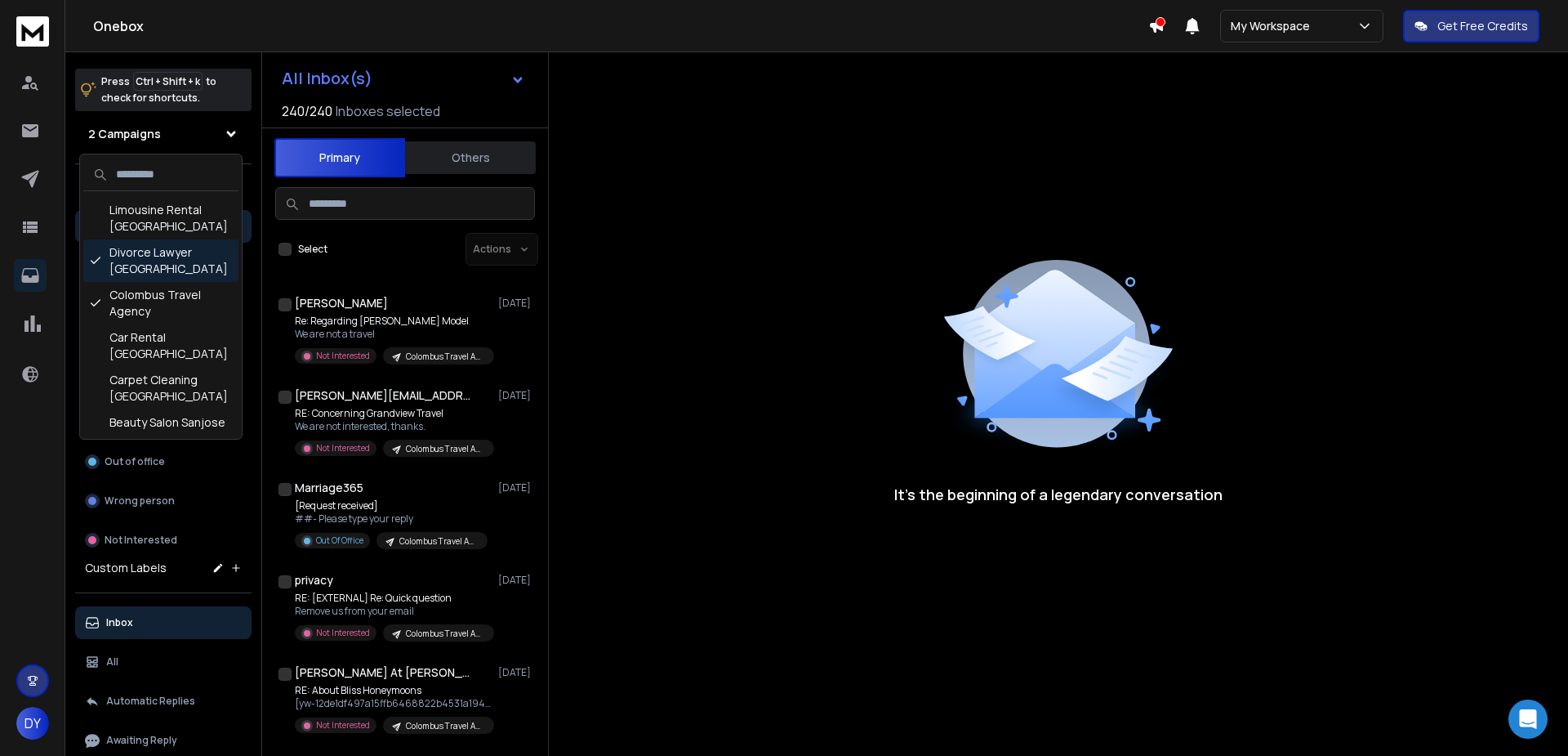
click at [99, 267] on icon at bounding box center [95, 260] width 13 height 13
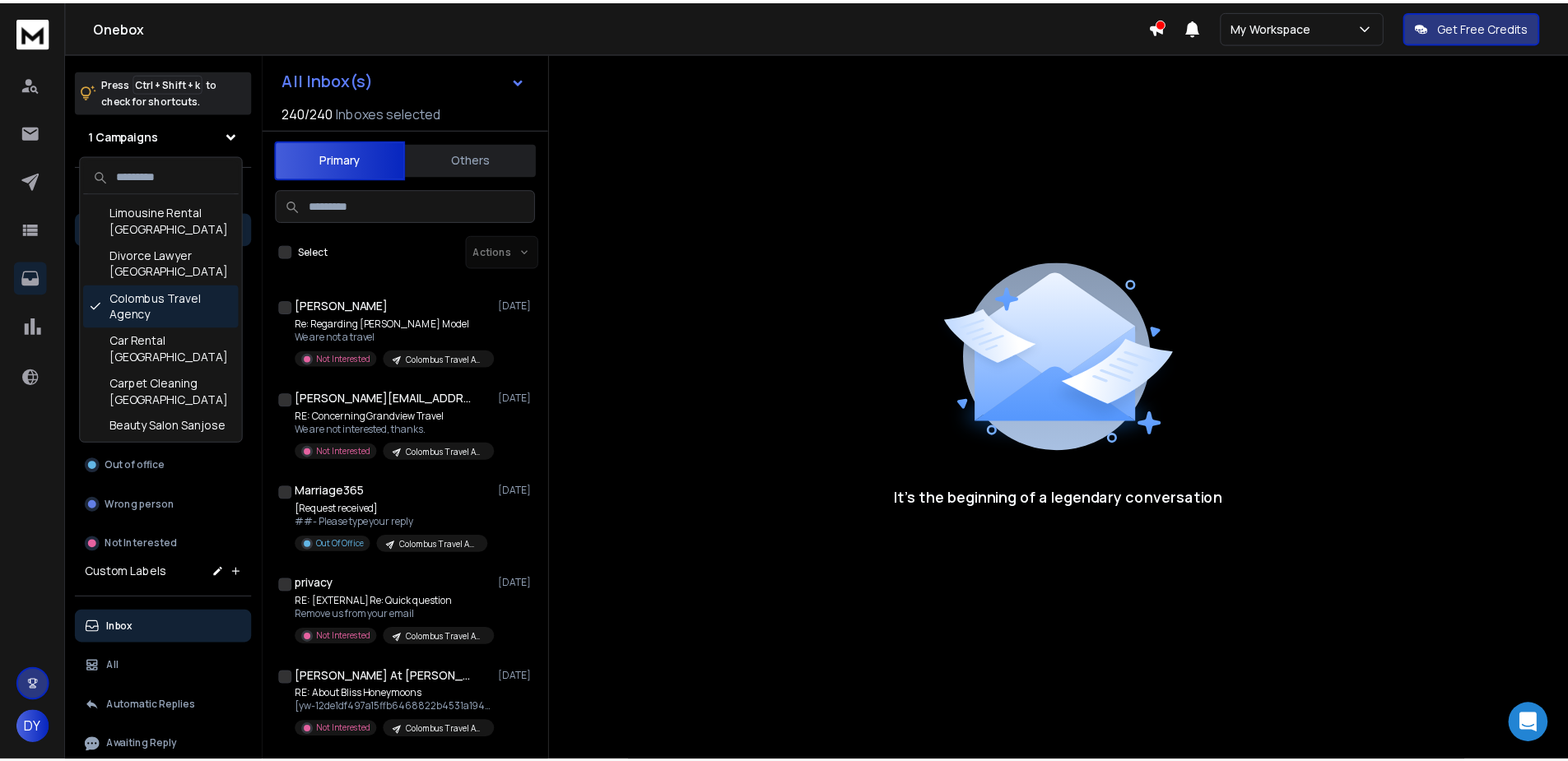
scroll to position [195, 0]
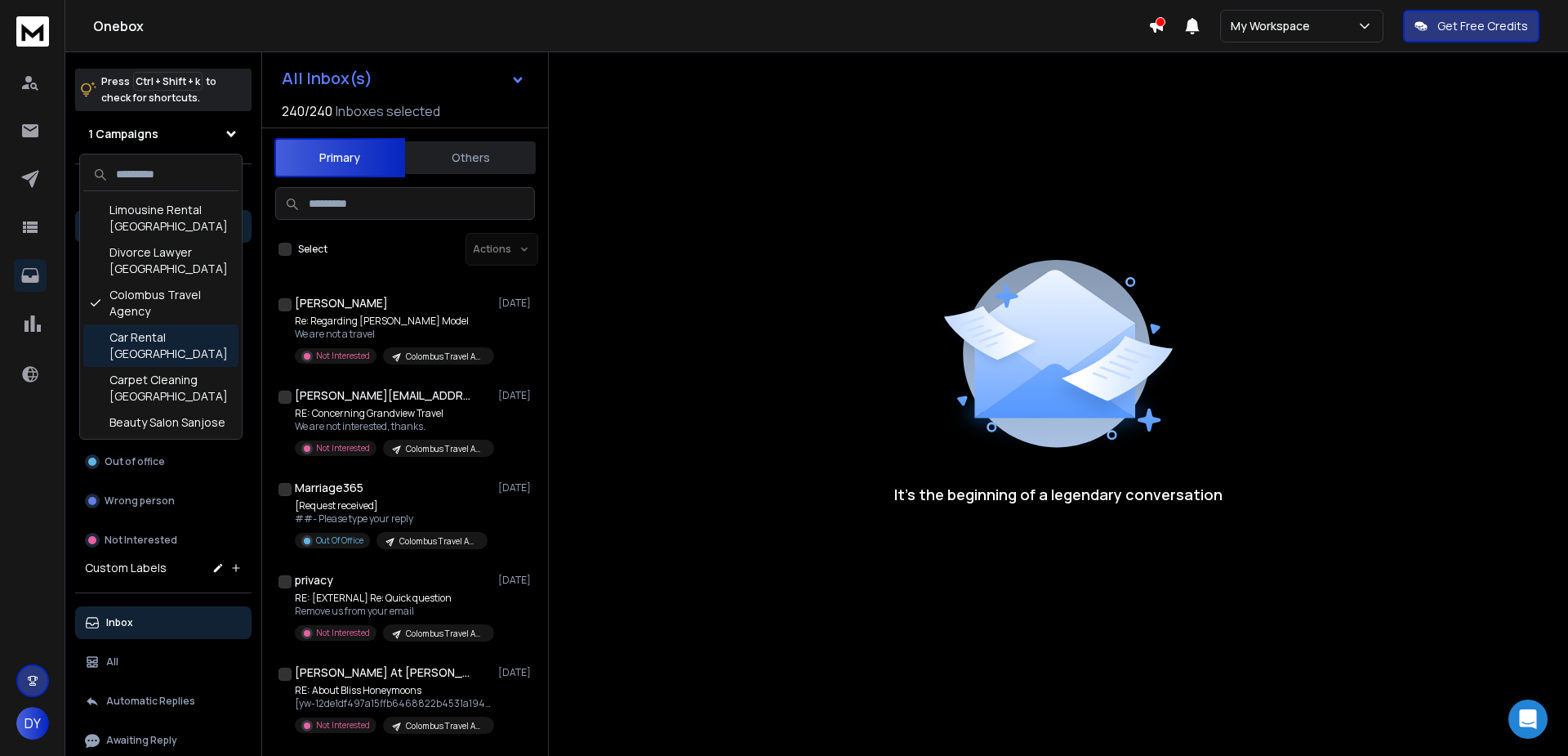
click at [92, 327] on div "Car Rental [GEOGRAPHIC_DATA]" at bounding box center [160, 346] width 155 height 42
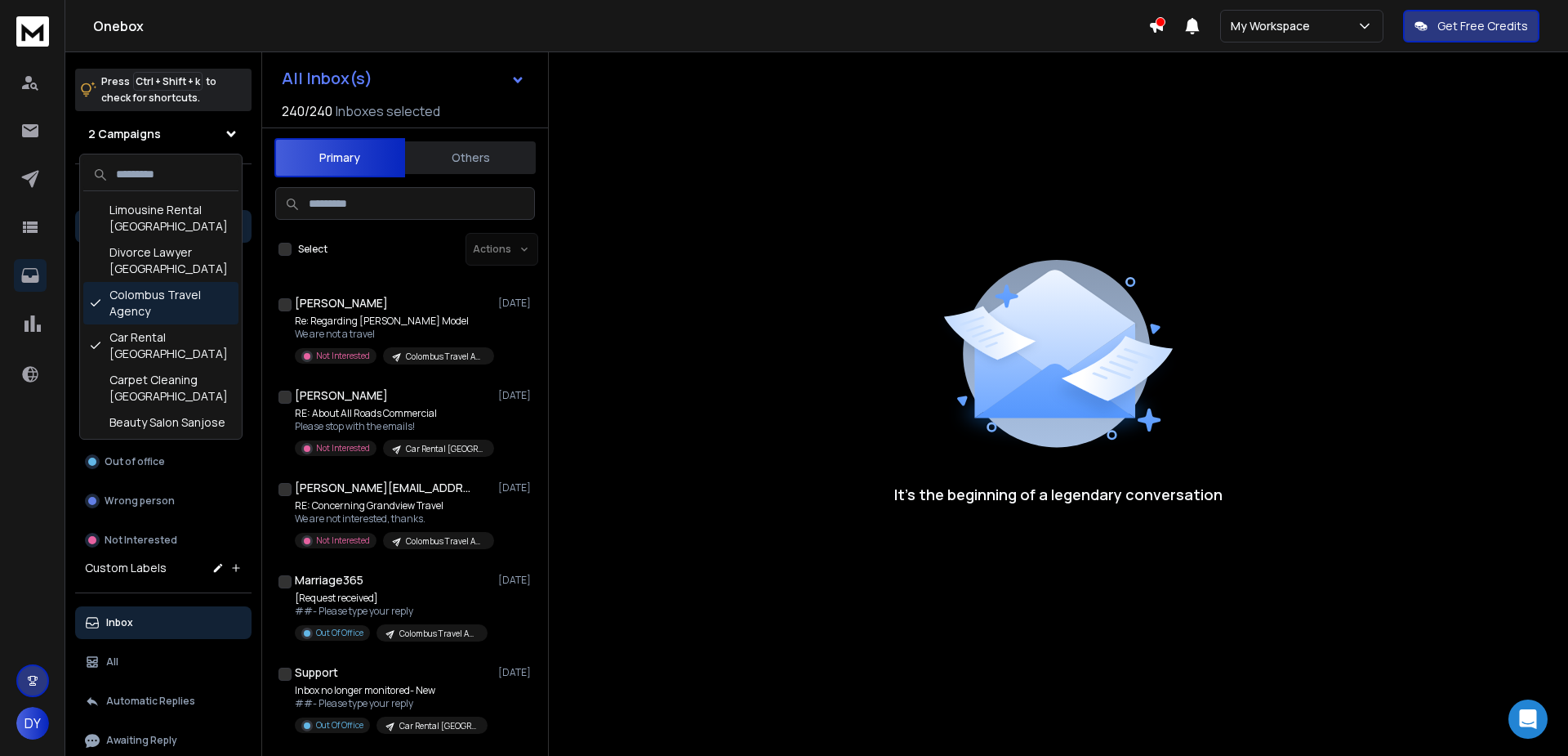
click at [90, 297] on icon at bounding box center [95, 303] width 13 height 13
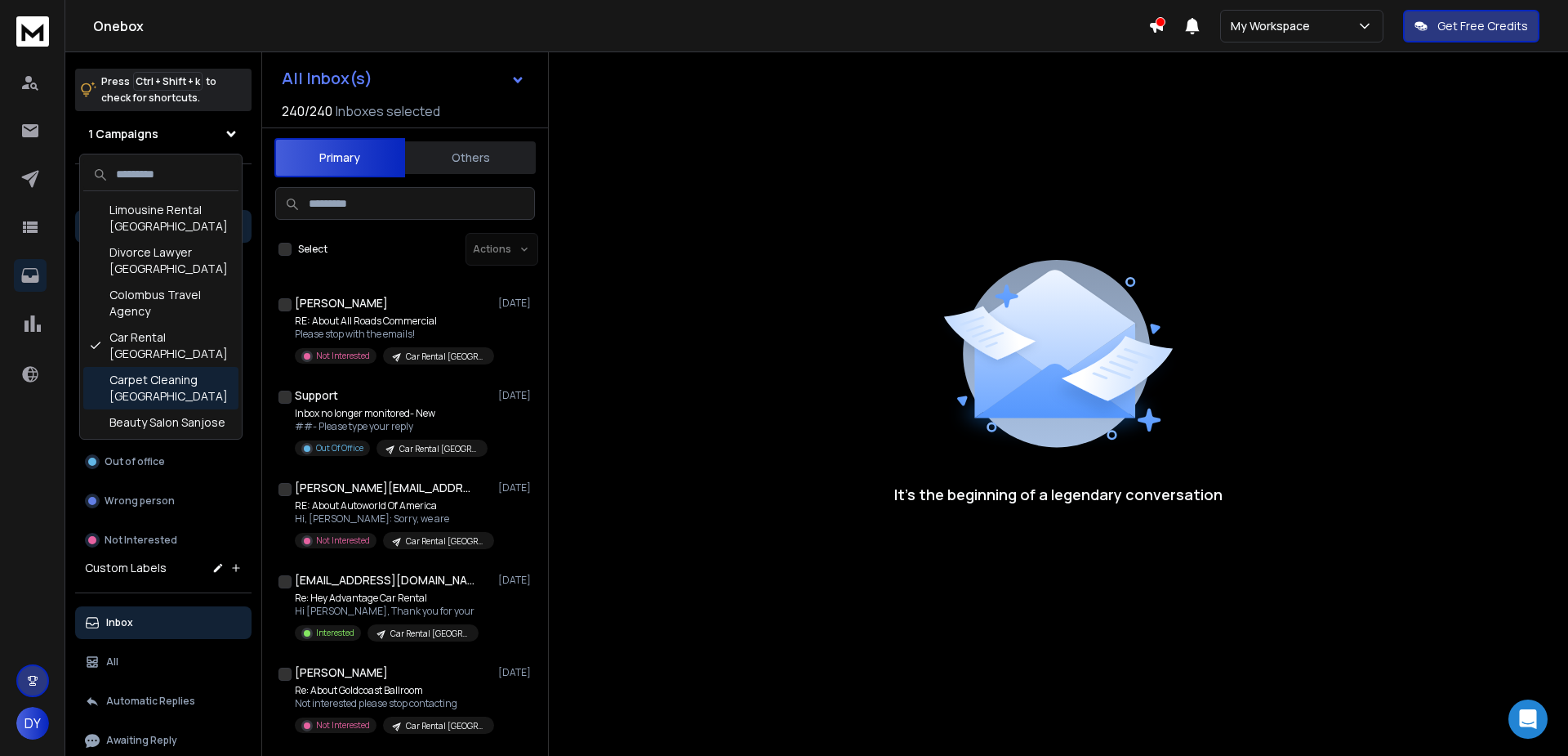
click at [102, 375] on div "Carpet Cleaning [GEOGRAPHIC_DATA]" at bounding box center [160, 388] width 155 height 42
click at [99, 339] on icon at bounding box center [95, 345] width 13 height 13
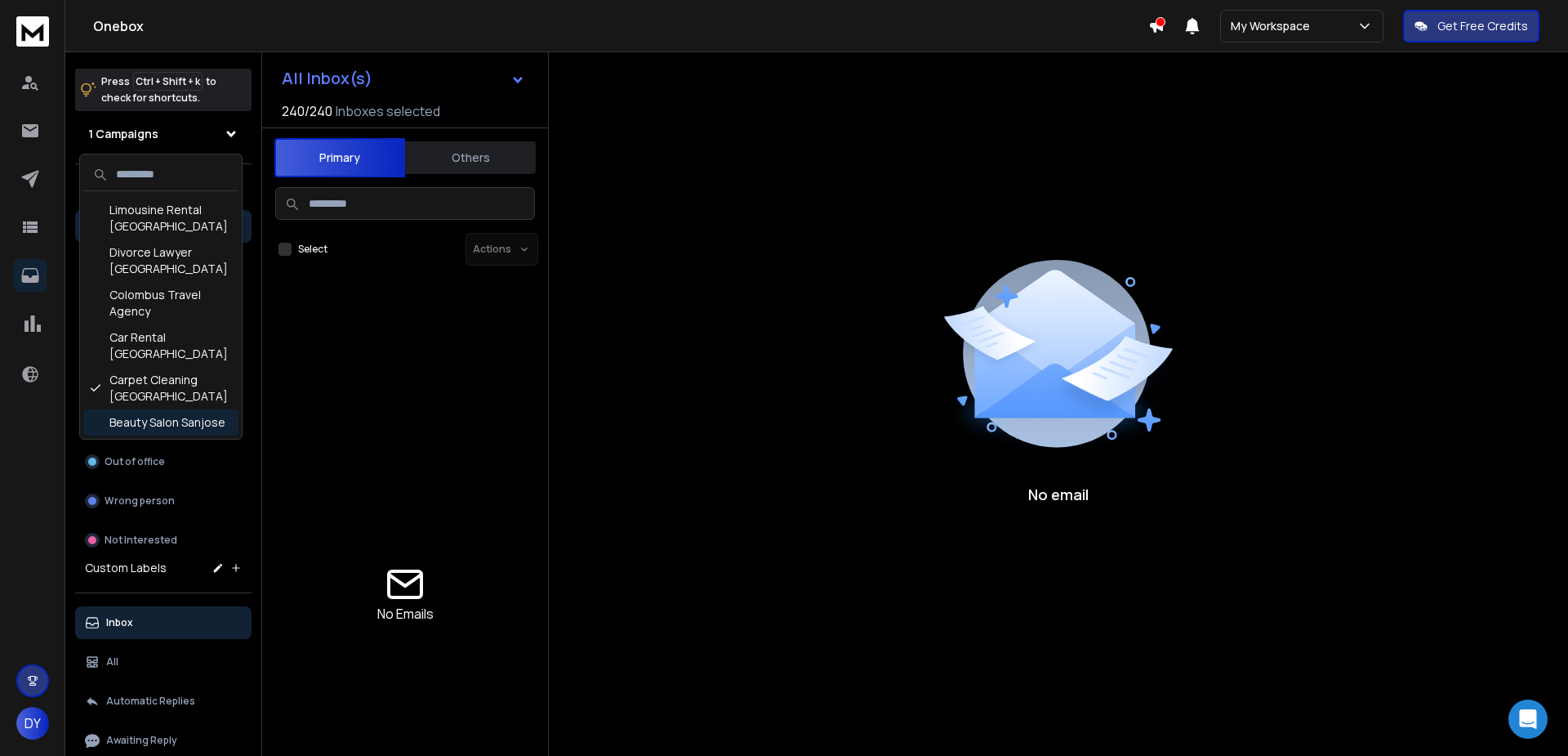
click at [96, 417] on span at bounding box center [95, 422] width 11 height 11
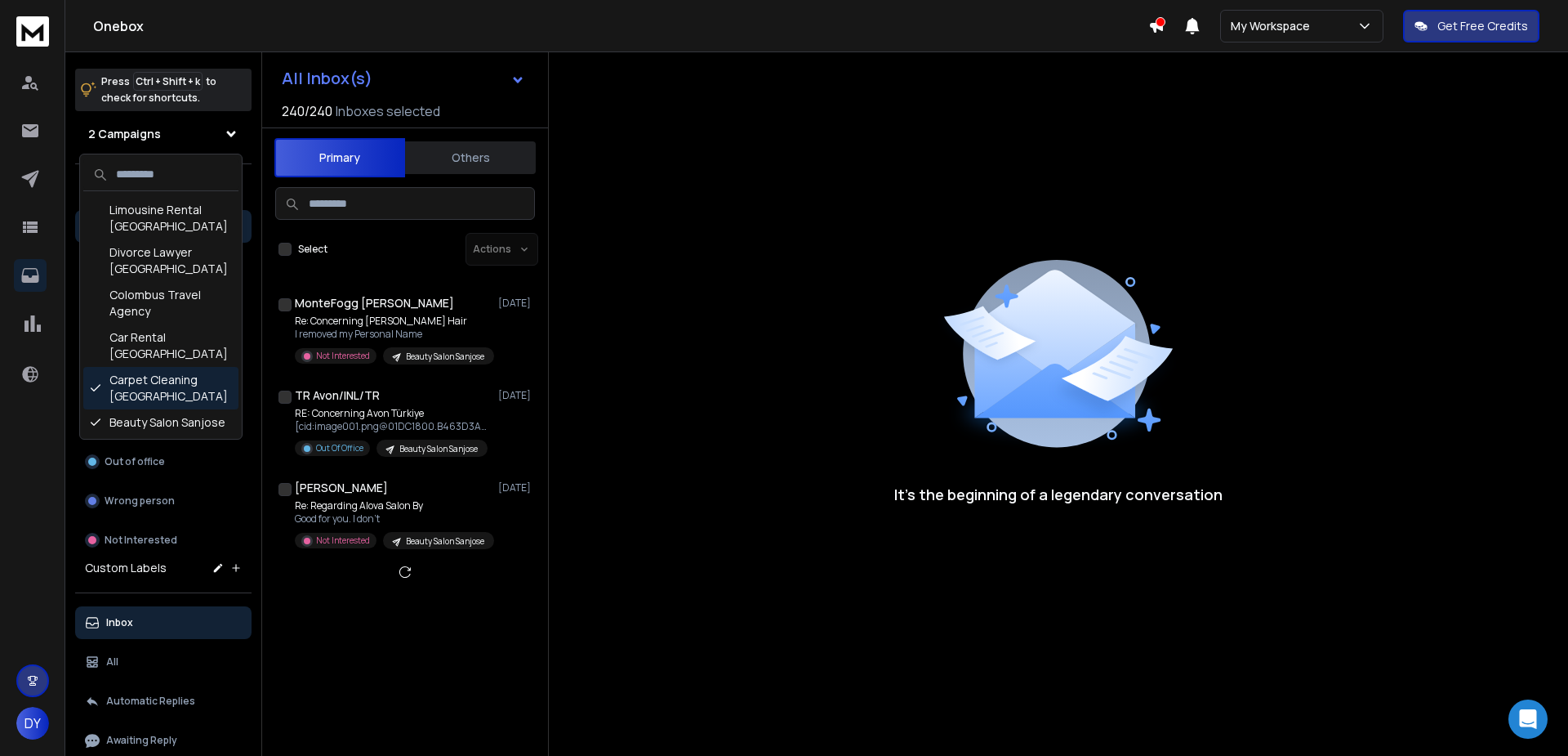
click at [95, 381] on icon at bounding box center [95, 387] width 13 height 13
click at [433, 664] on div "MonteFogg Fogg 28 Aug Re: Concerning Antoni Paez Hair I removed my Personal Nam…" at bounding box center [404, 475] width 285 height 385
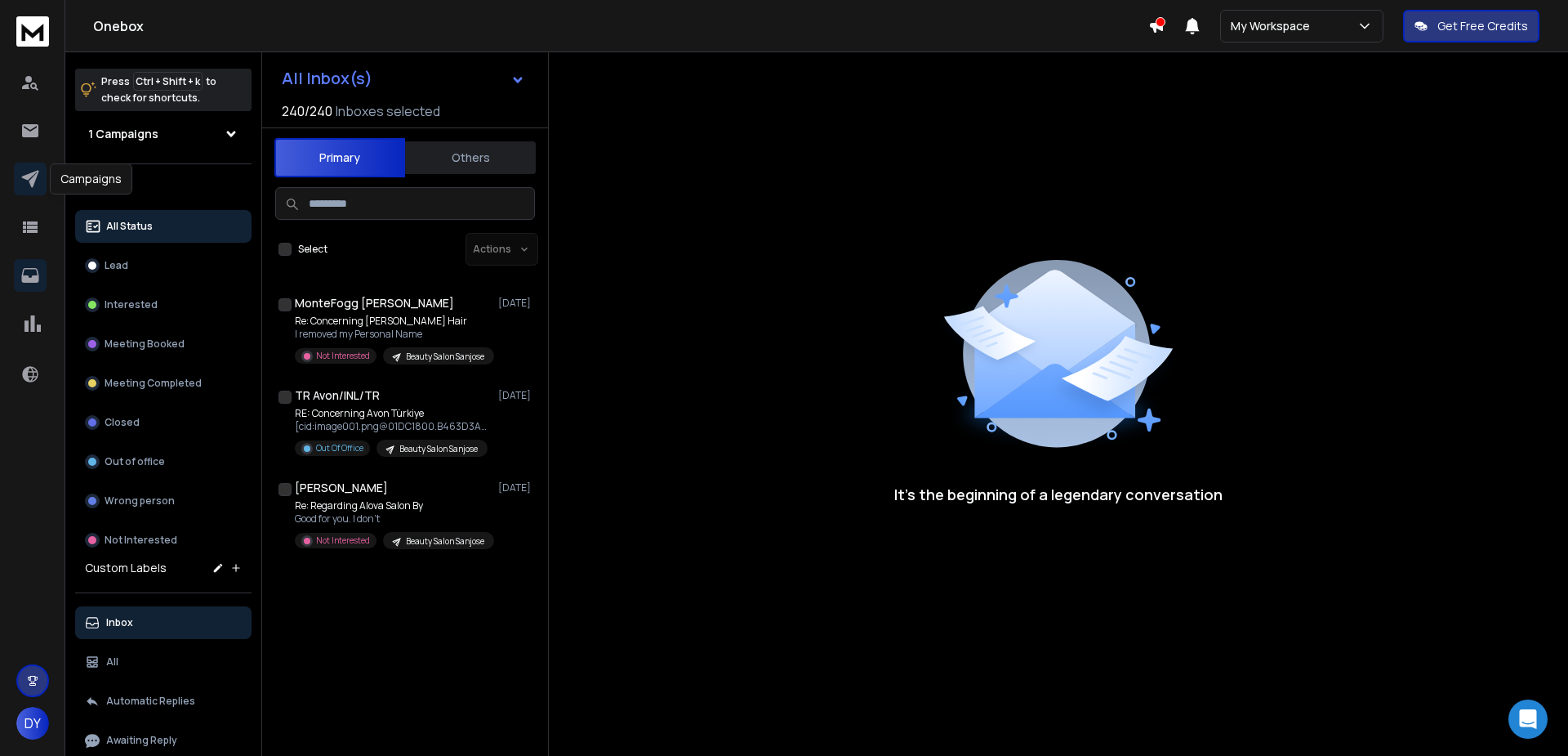
click at [35, 173] on icon at bounding box center [30, 179] width 19 height 19
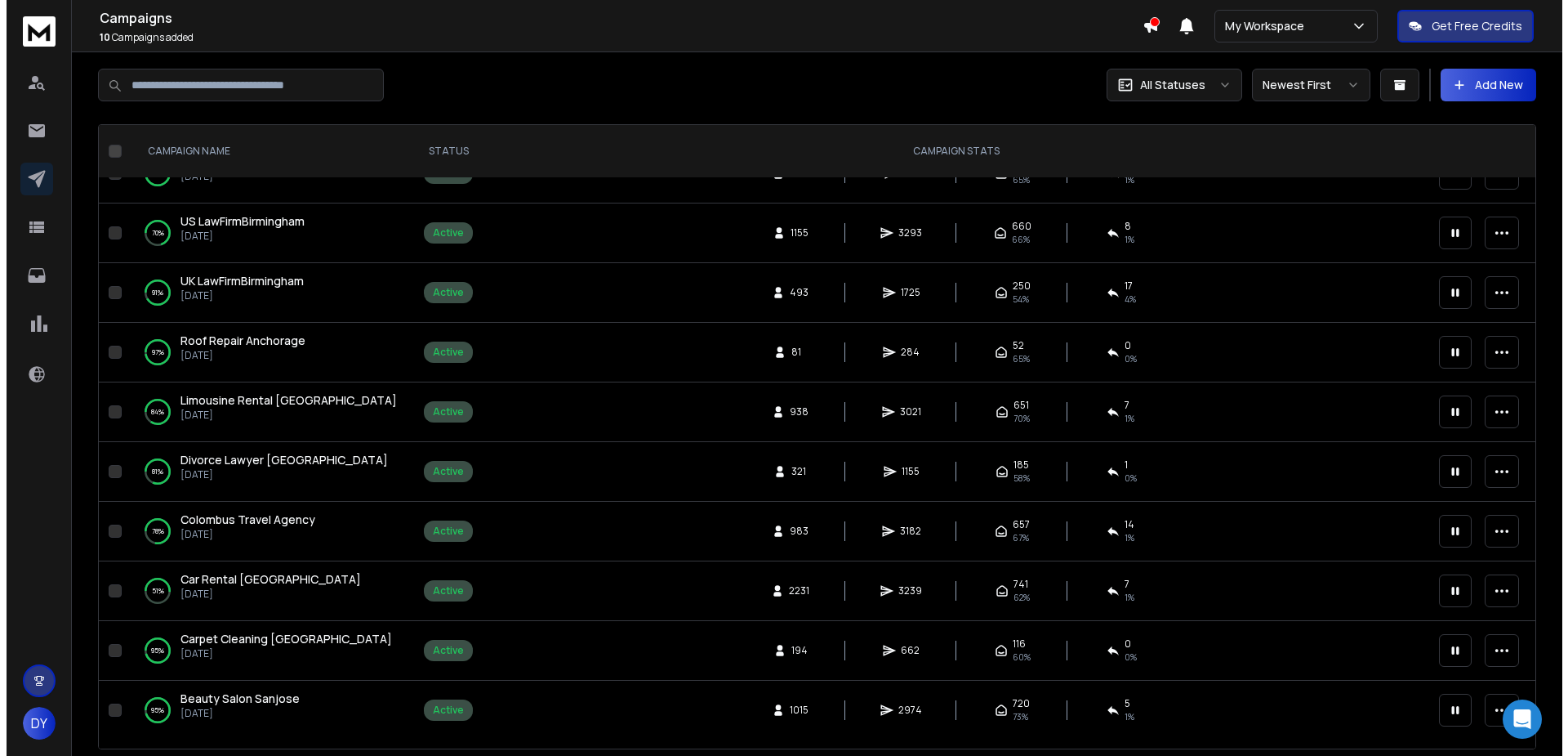
scroll to position [38, 0]
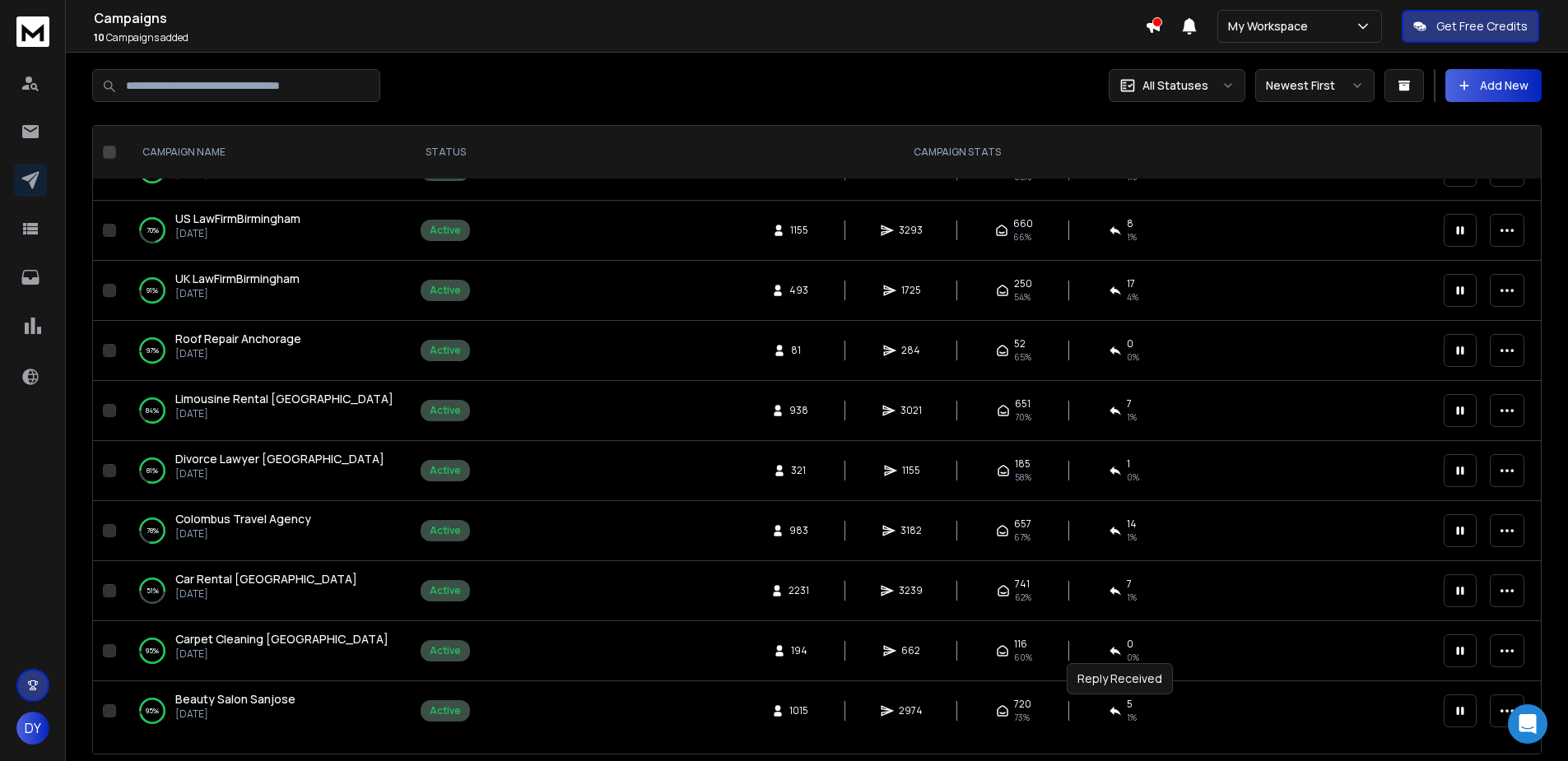
click at [1156, 711] on div "1015 2974 720 73 % 5 1 %" at bounding box center [957, 711] width 411 height 26
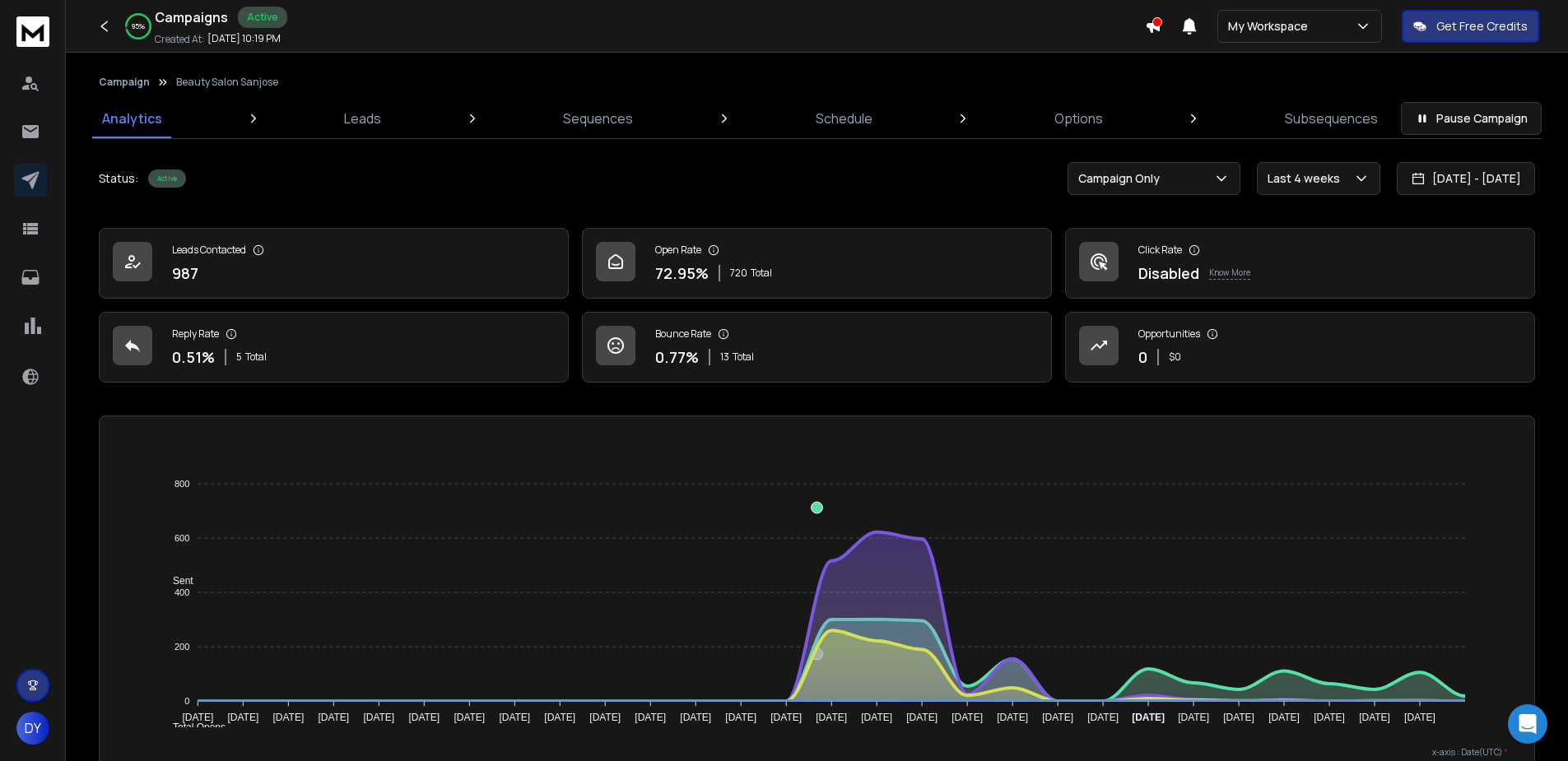
click at [268, 342] on link "Reply Rate 0.51 % 5 Total" at bounding box center [334, 346] width 469 height 71
